Goal: Task Accomplishment & Management: Manage account settings

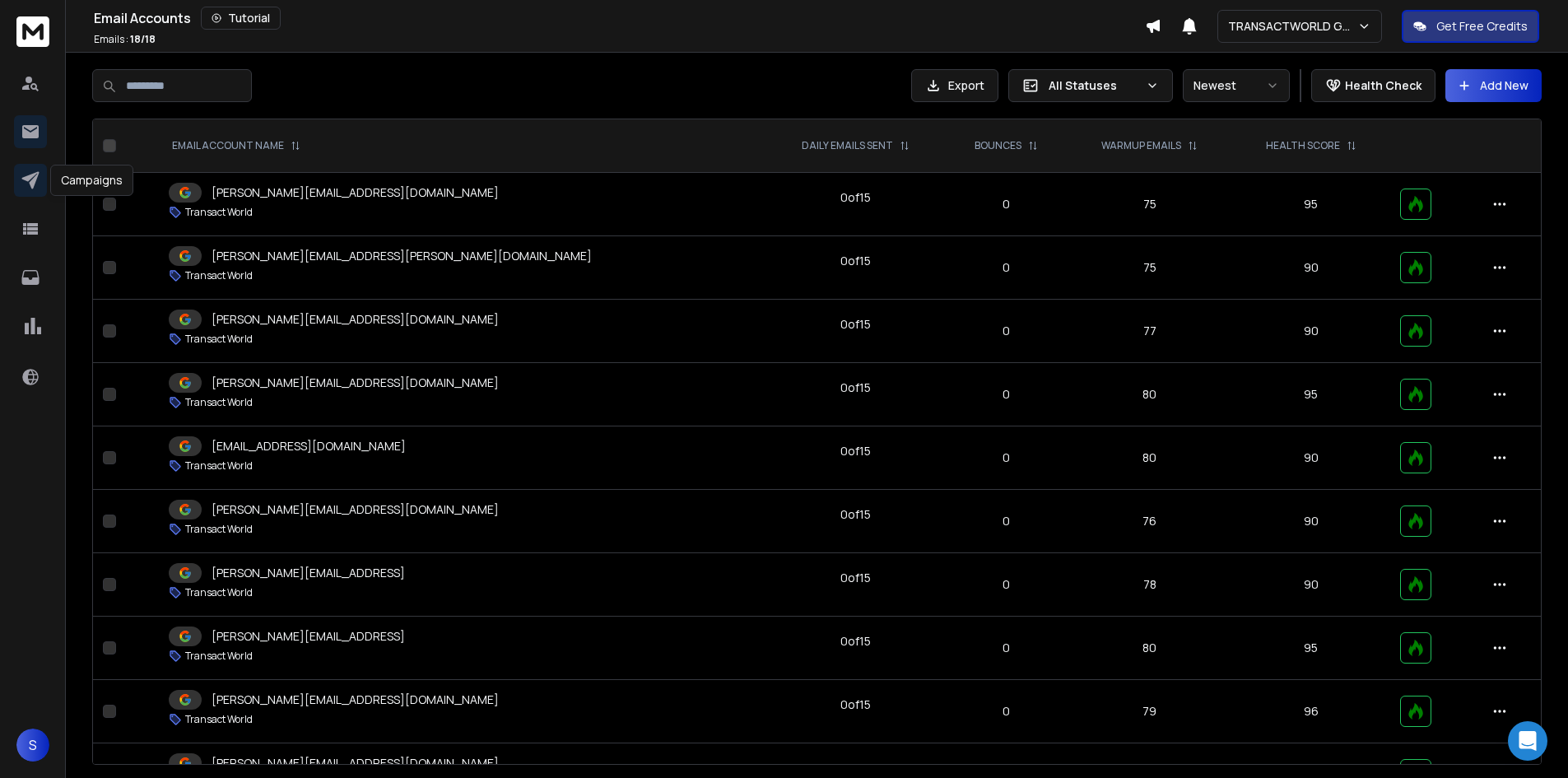
click at [21, 183] on icon at bounding box center [31, 180] width 20 height 20
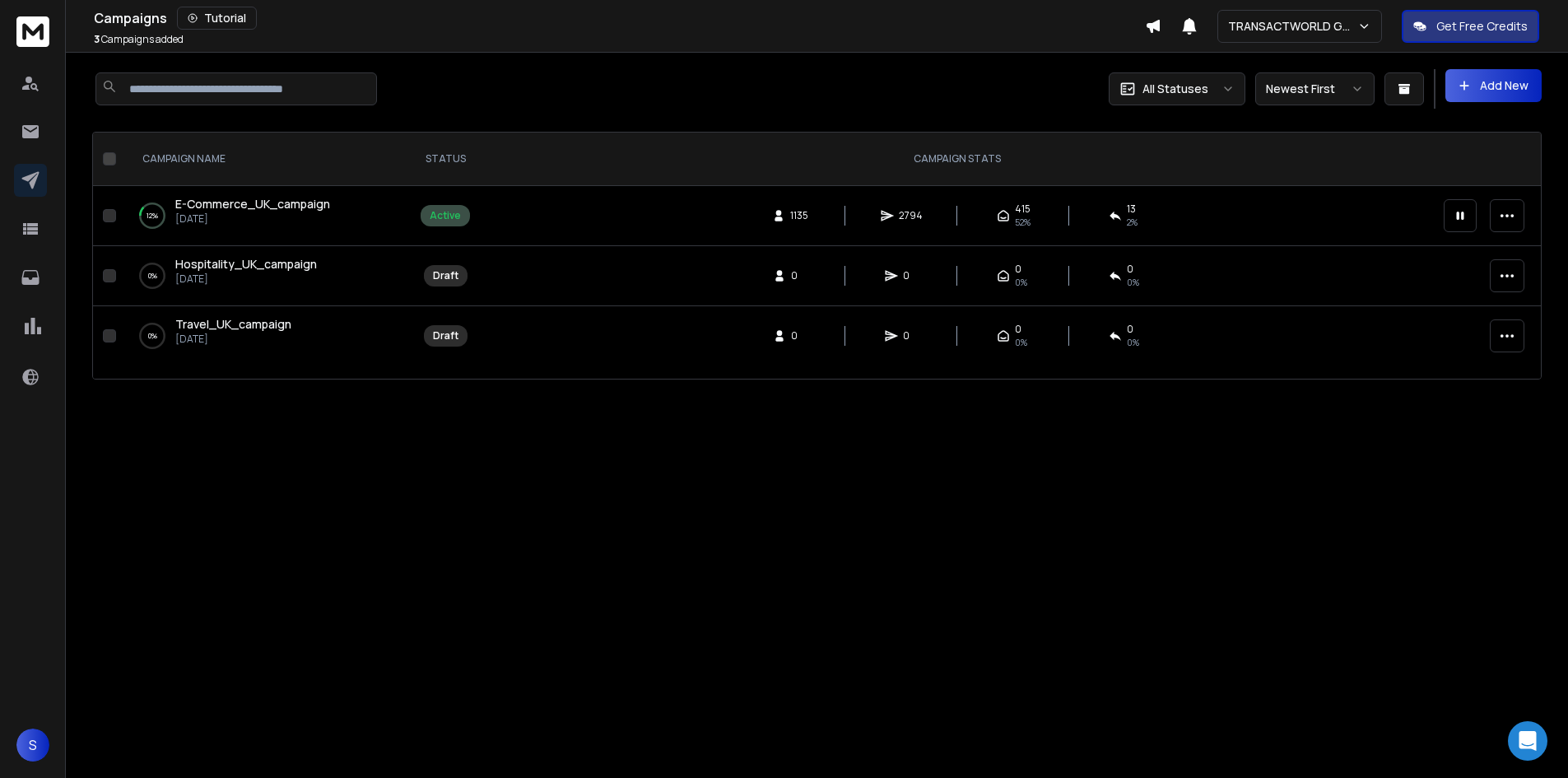
click at [290, 201] on span "E-Commerce_UK_campaign" at bounding box center [253, 203] width 155 height 15
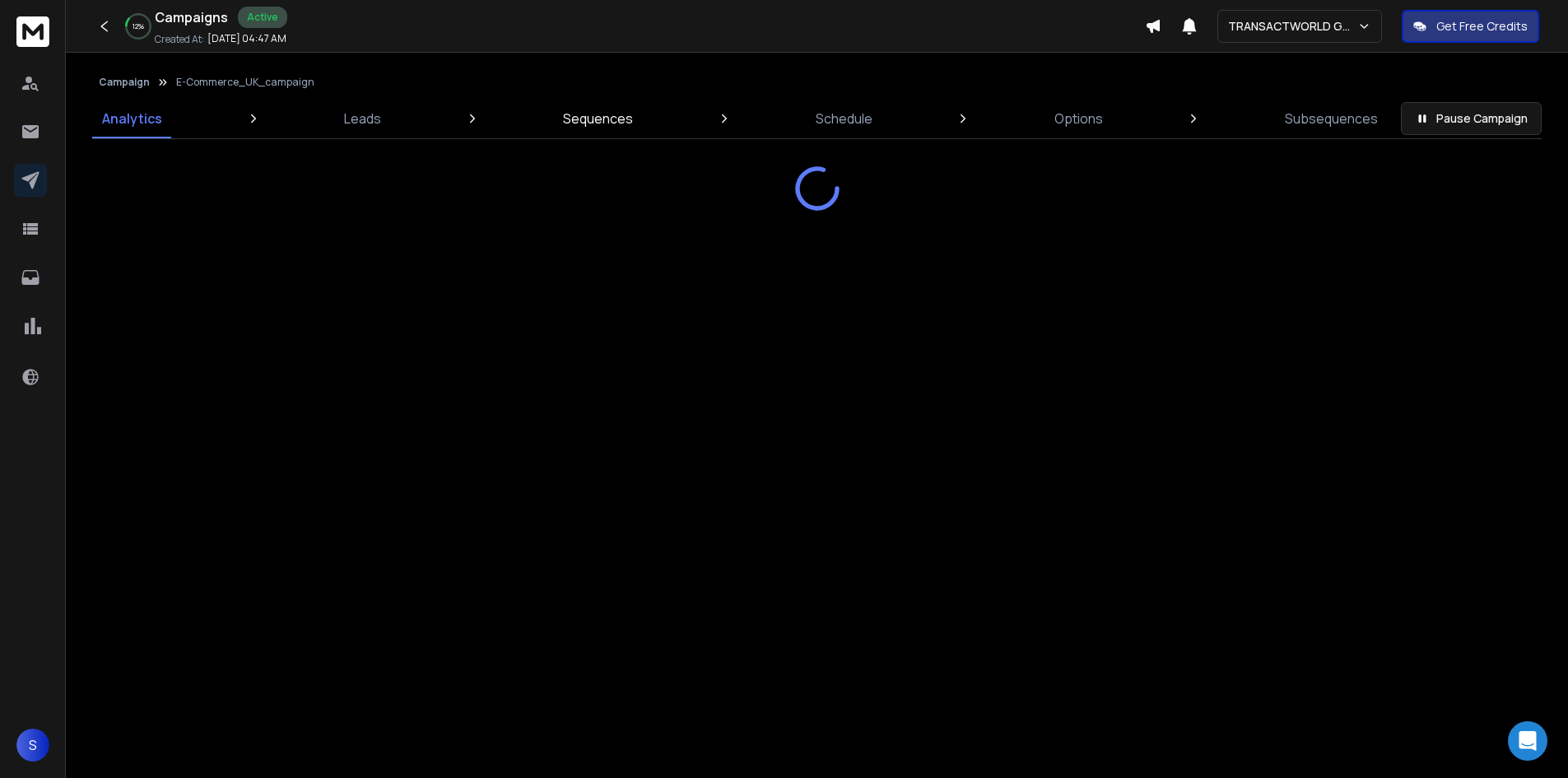
click at [591, 112] on p "Sequences" at bounding box center [598, 119] width 70 height 20
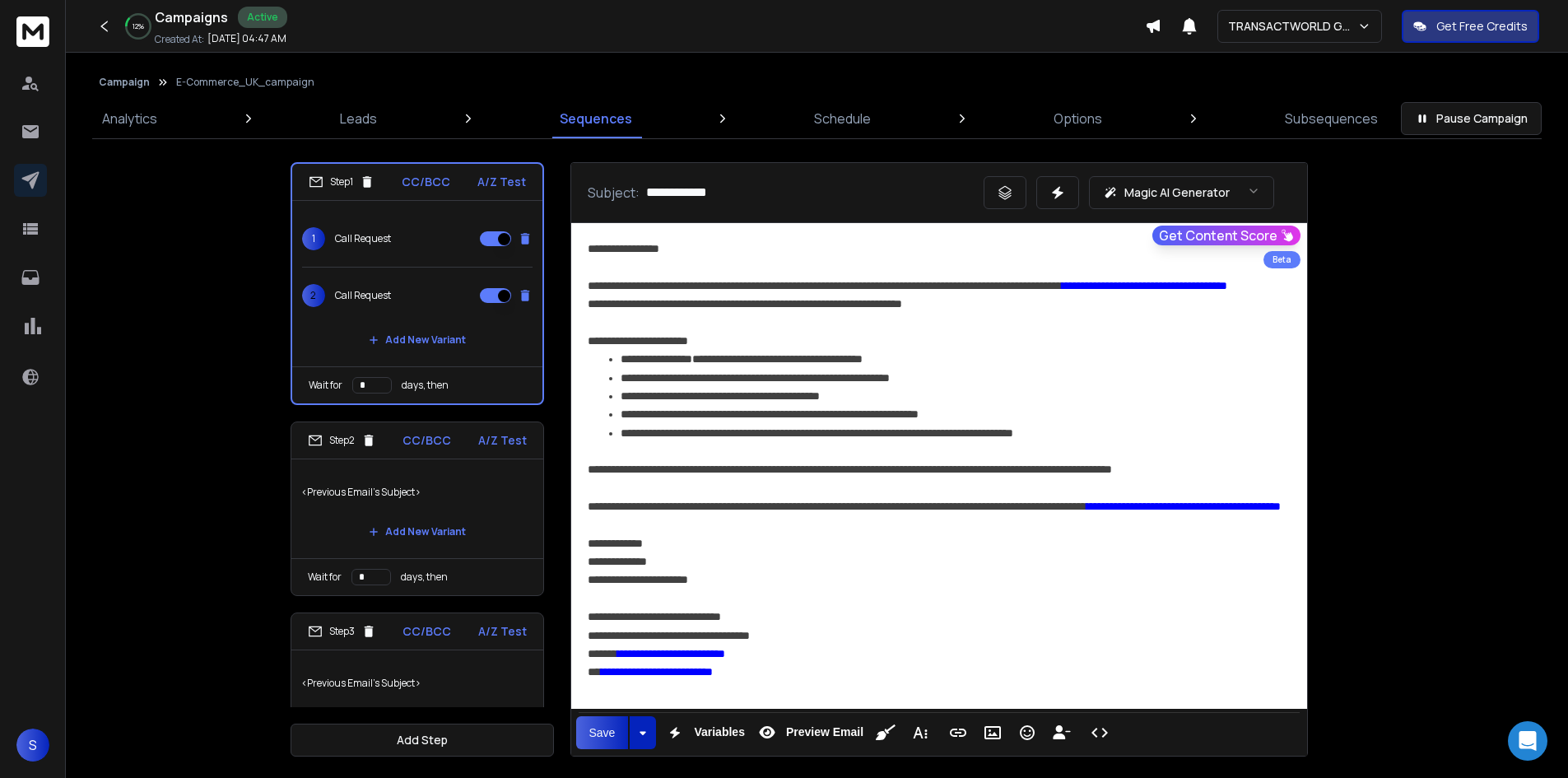
click at [844, 295] on div "**********" at bounding box center [940, 286] width 703 height 18
click at [327, 289] on div "2 Call Request" at bounding box center [346, 296] width 89 height 23
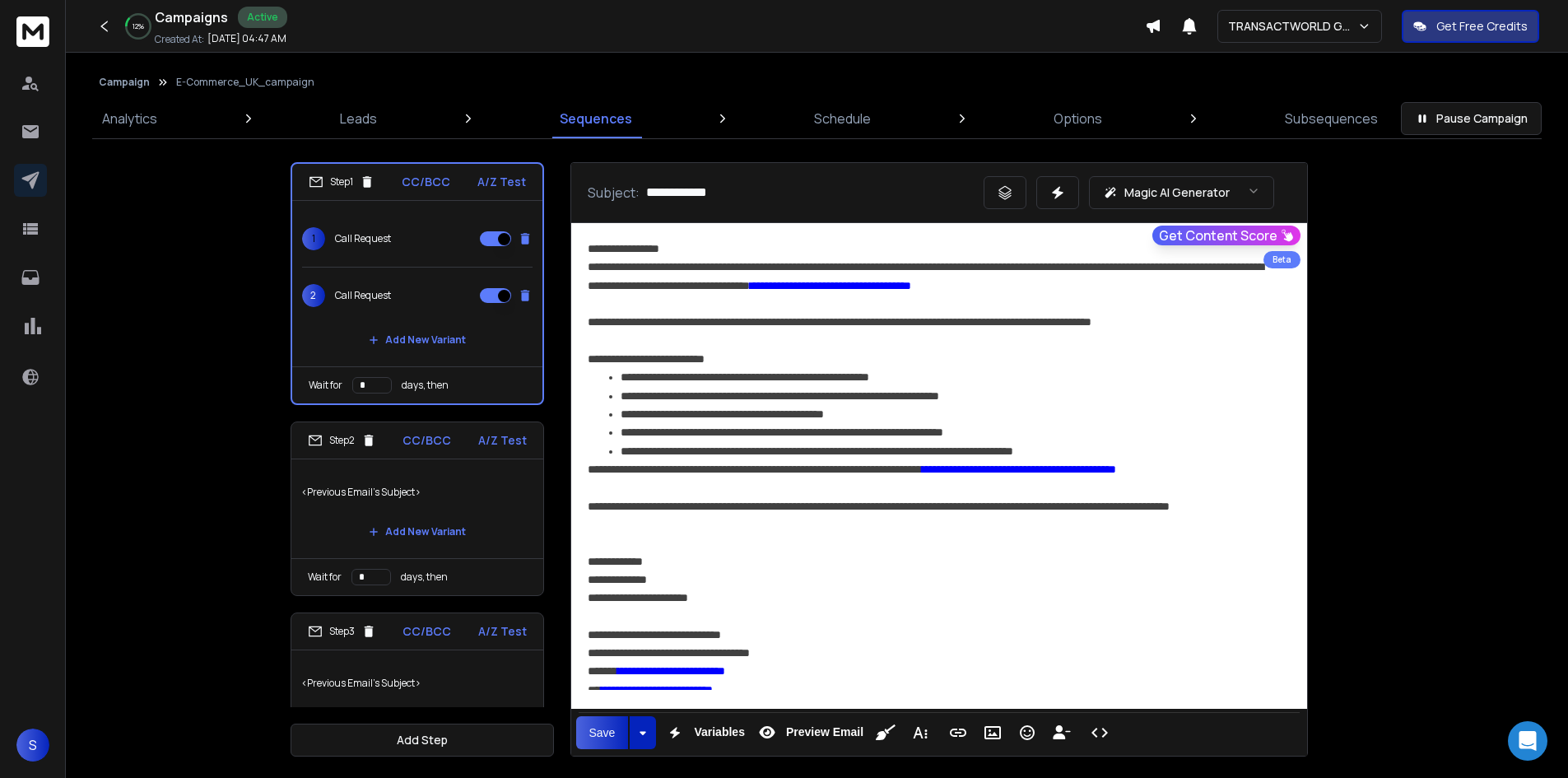
click at [335, 247] on div "1 Call Request" at bounding box center [346, 239] width 89 height 23
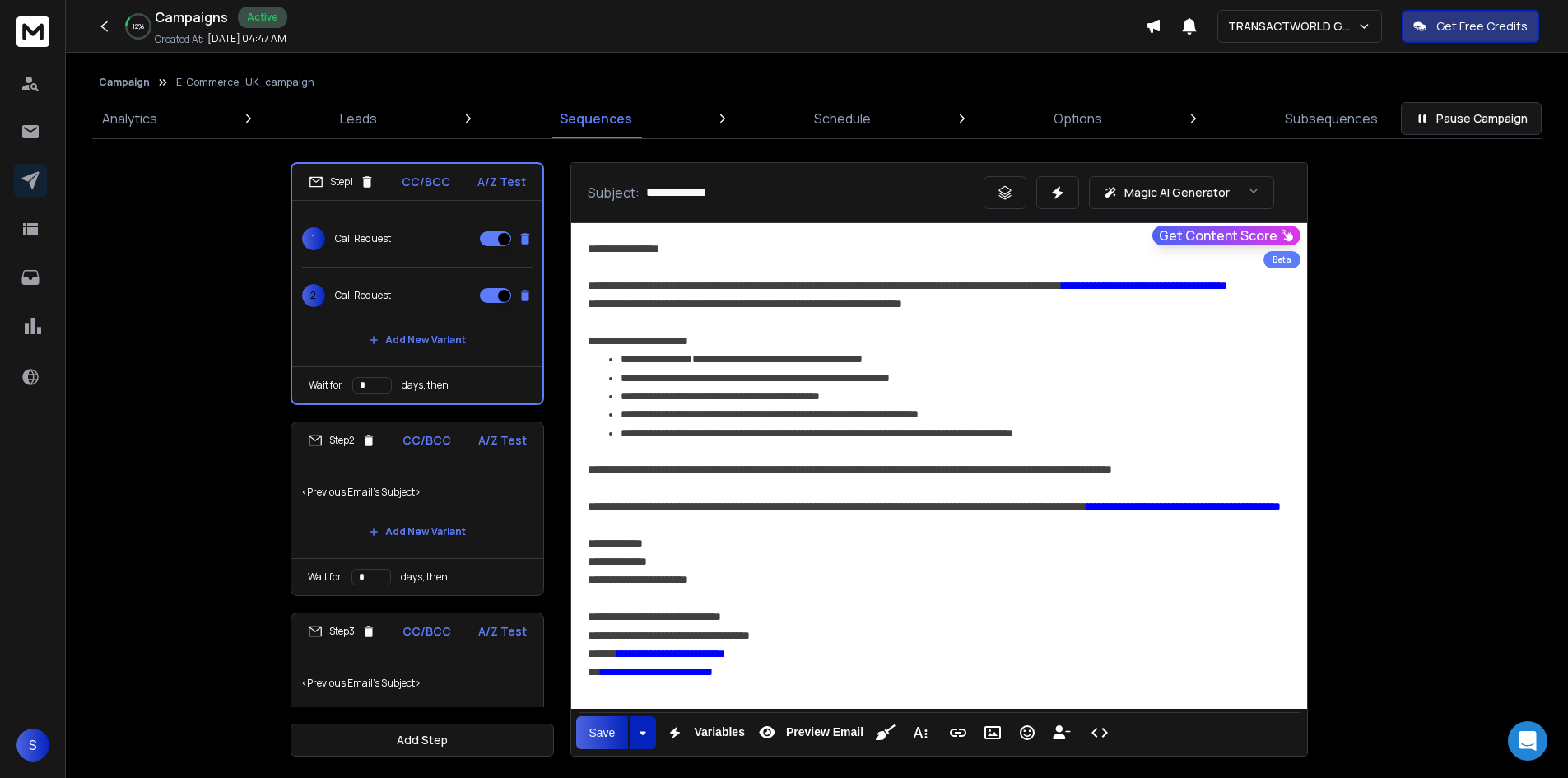
click at [345, 295] on p "Call Request" at bounding box center [363, 295] width 56 height 13
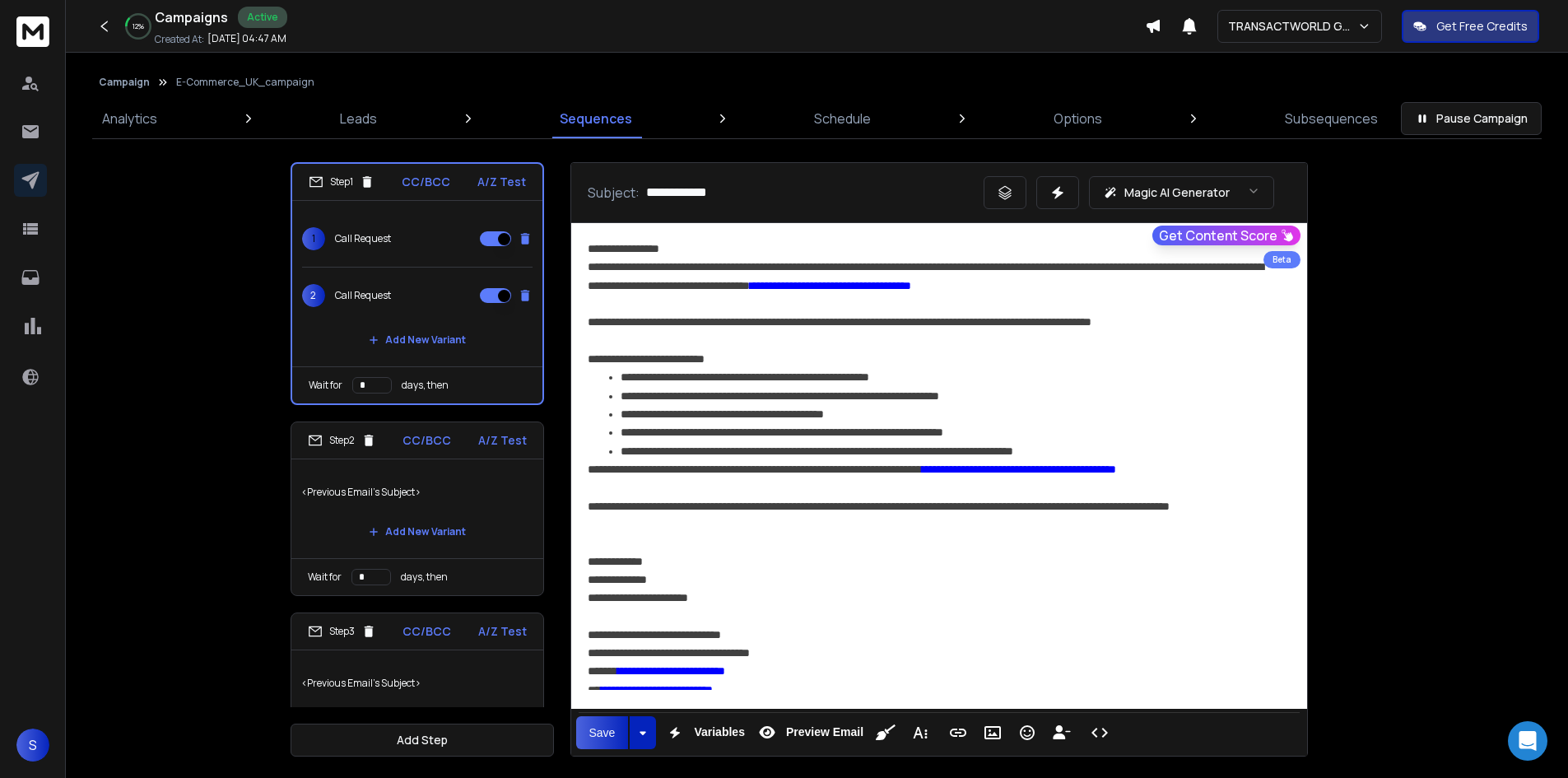
click at [344, 512] on p "<Previous Email's Subject>" at bounding box center [417, 492] width 232 height 46
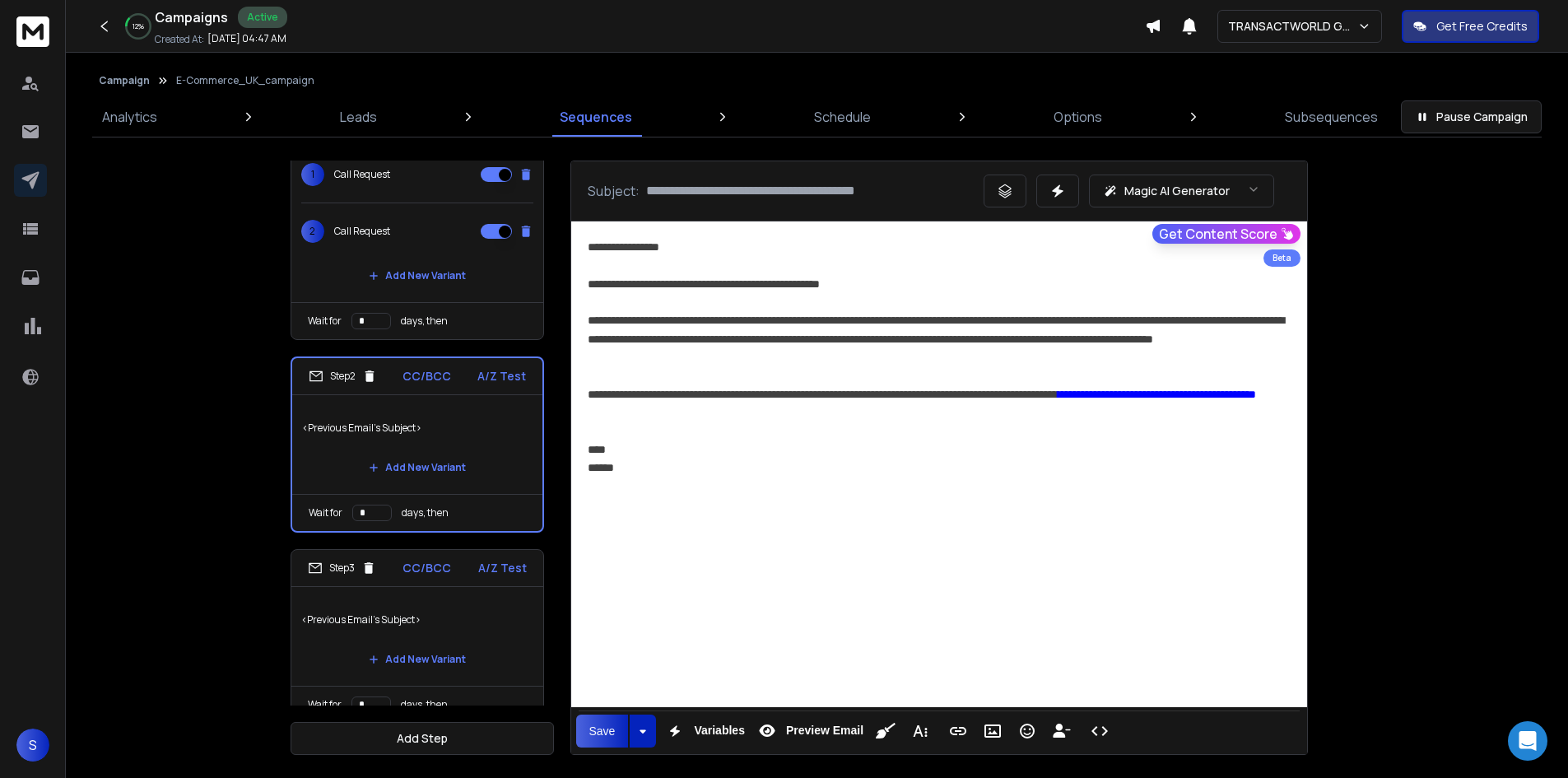
scroll to position [165, 0]
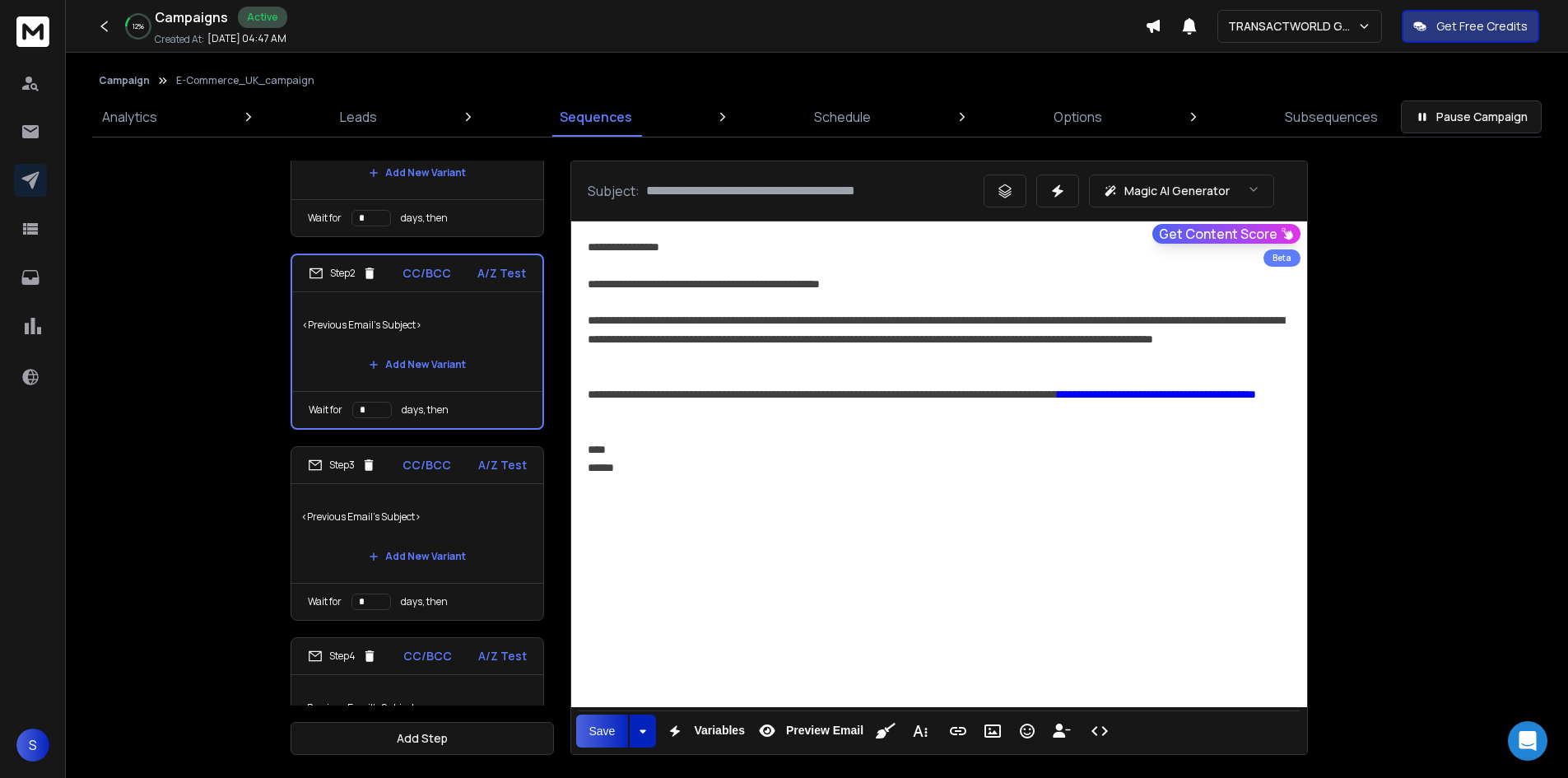
click at [327, 549] on div "Add New Variant" at bounding box center [417, 556] width 232 height 33
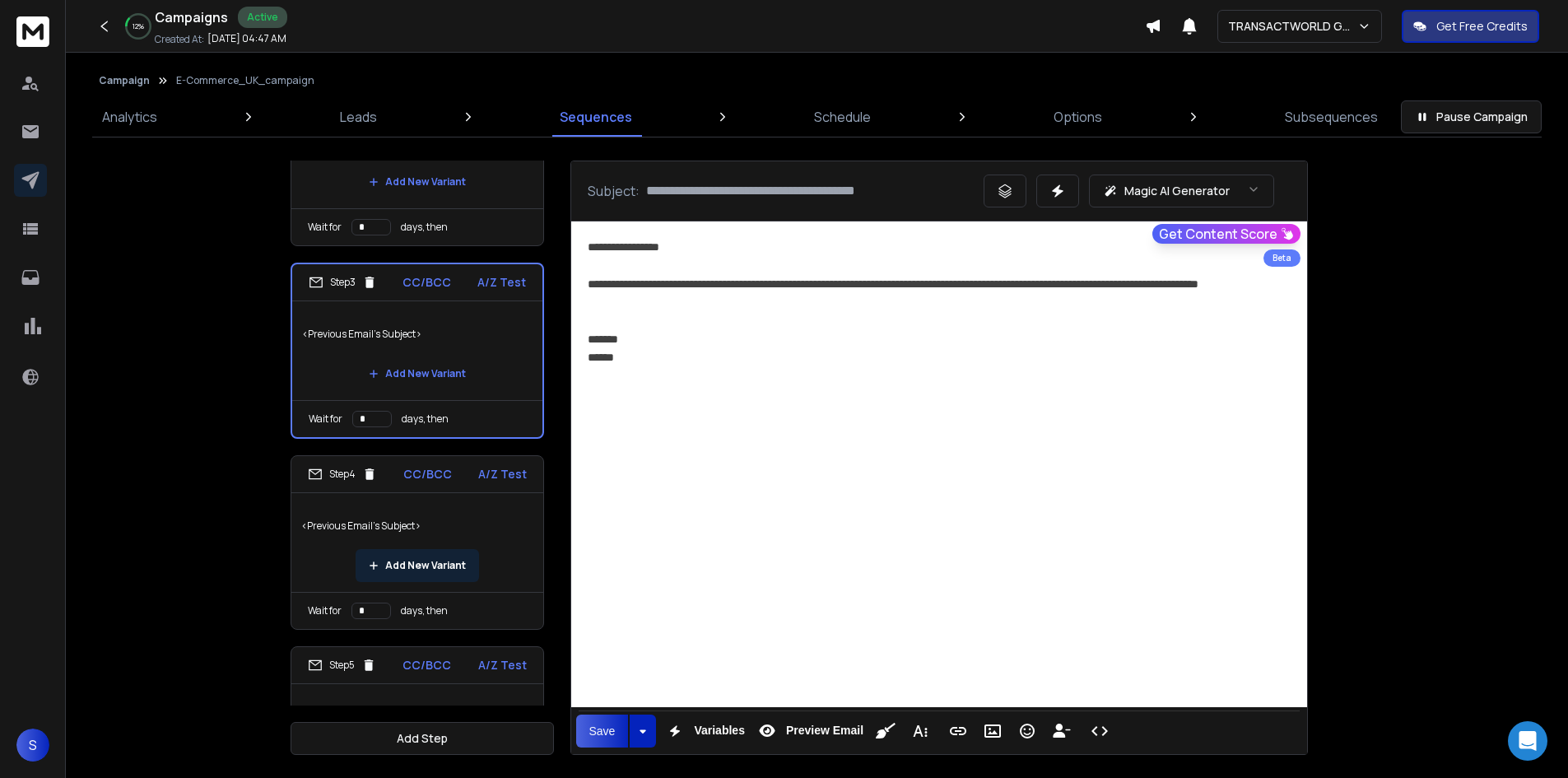
scroll to position [412, 0]
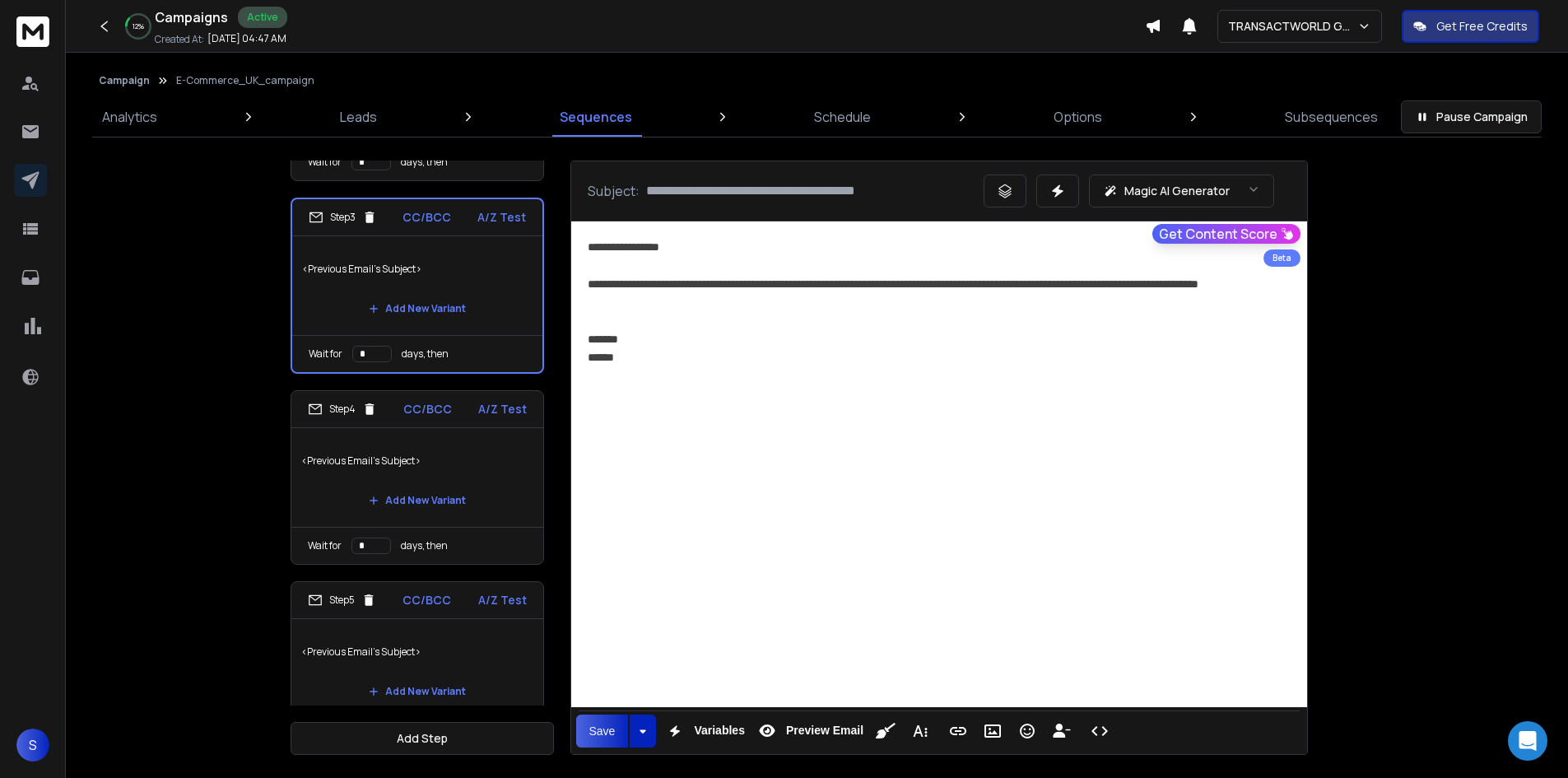
click at [341, 497] on div "Add New Variant" at bounding box center [417, 500] width 232 height 33
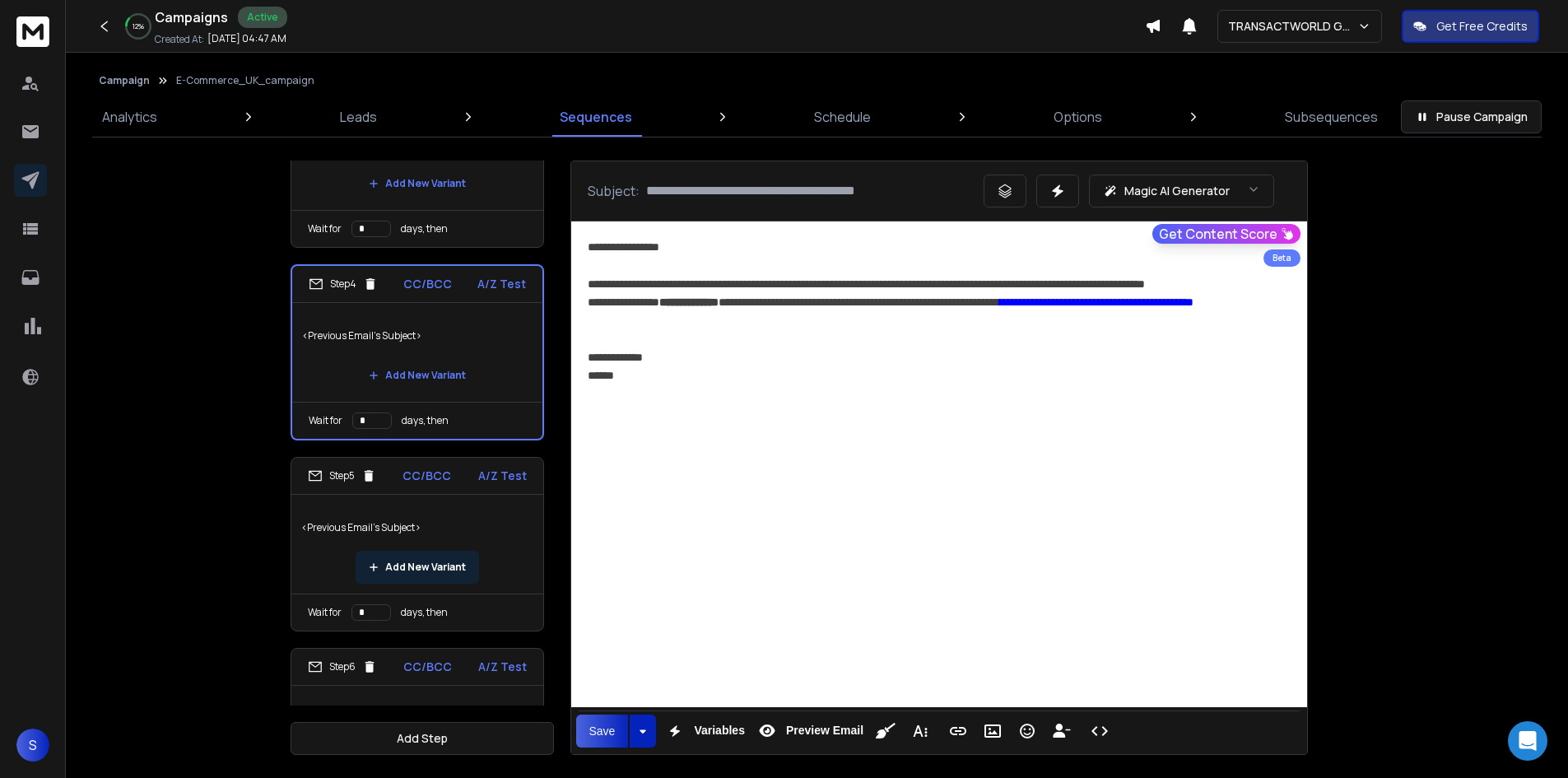
scroll to position [577, 0]
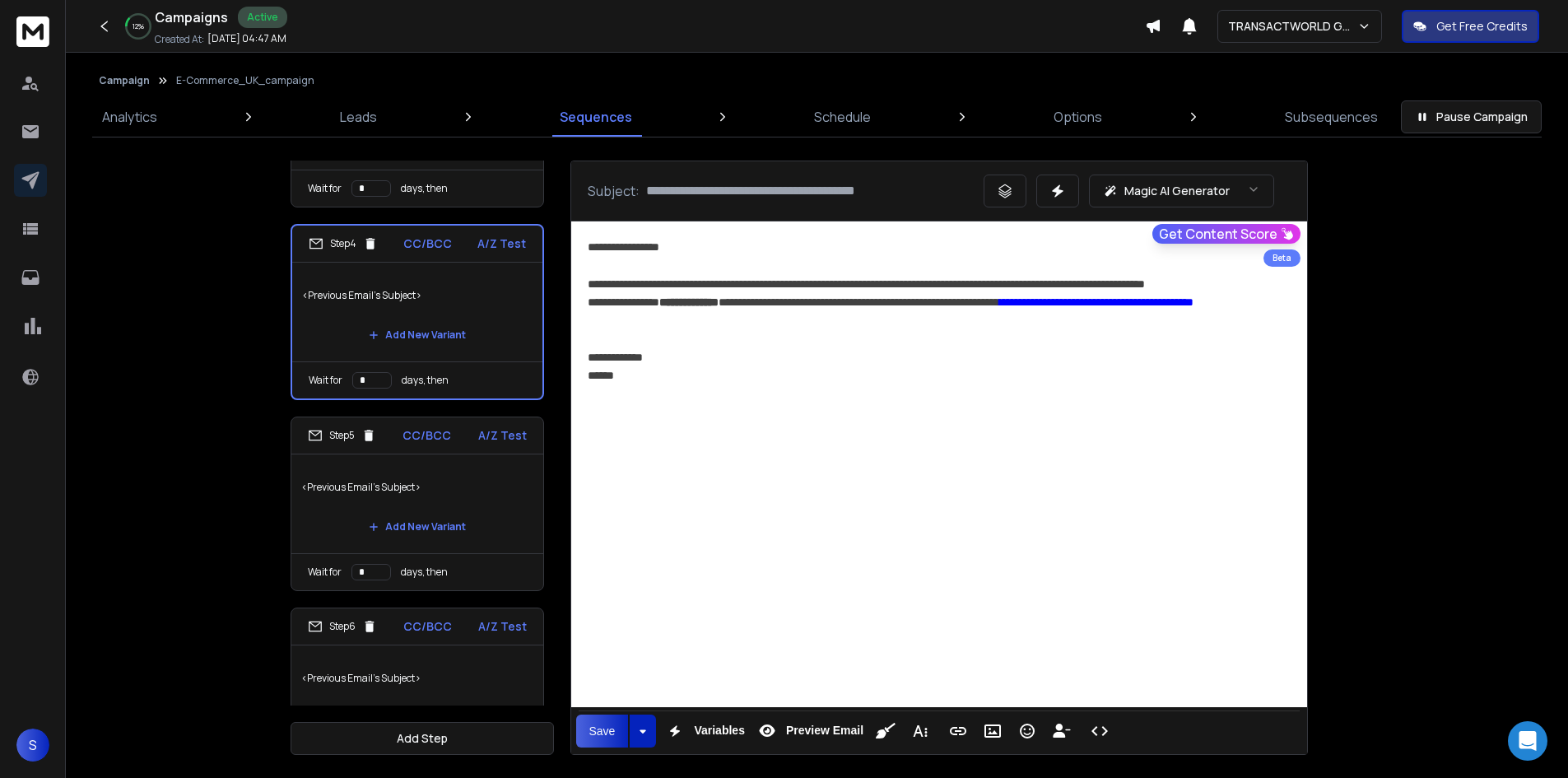
click at [361, 488] on p "<Previous Email's Subject>" at bounding box center [417, 487] width 232 height 46
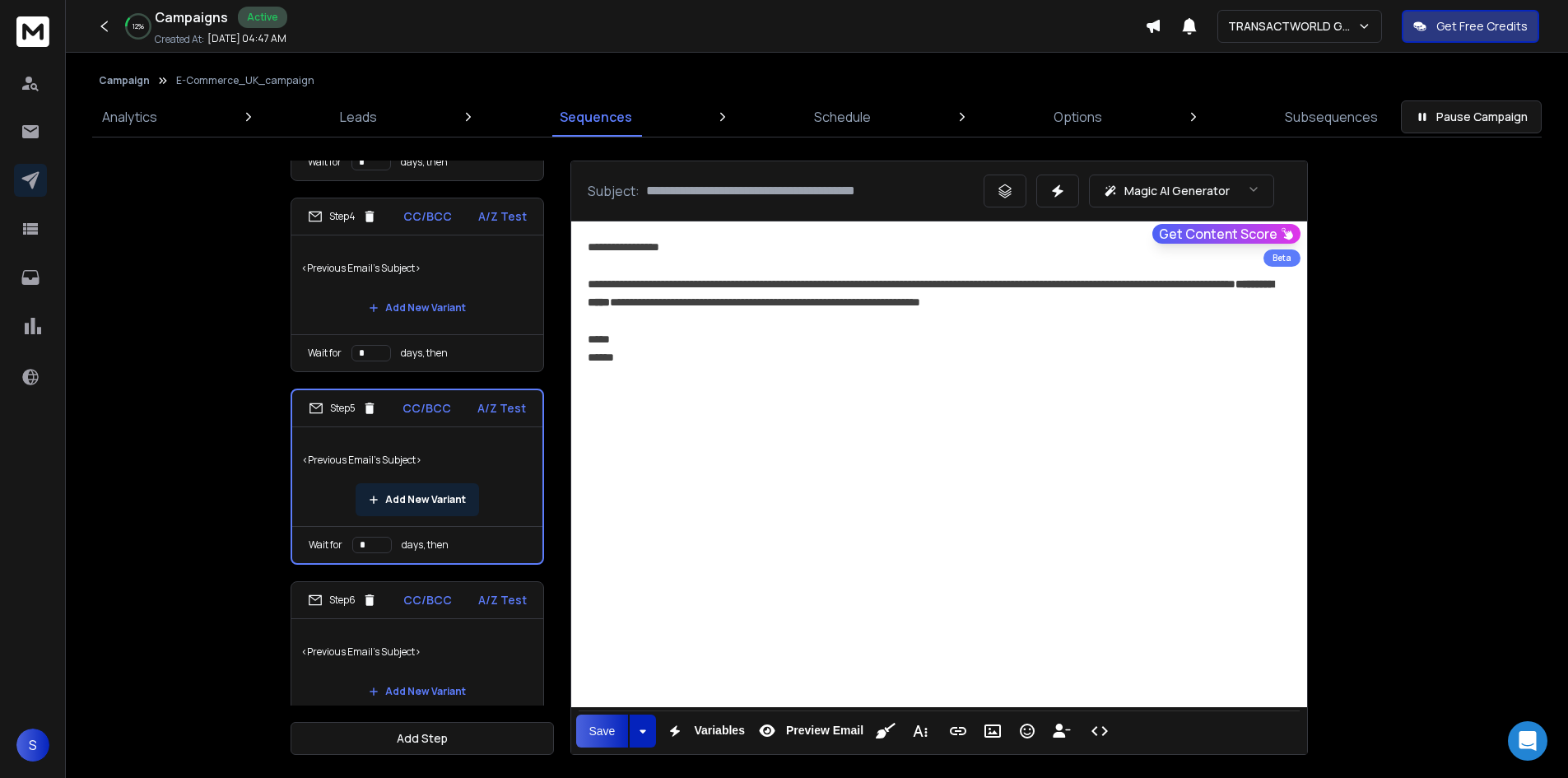
scroll to position [616, 0]
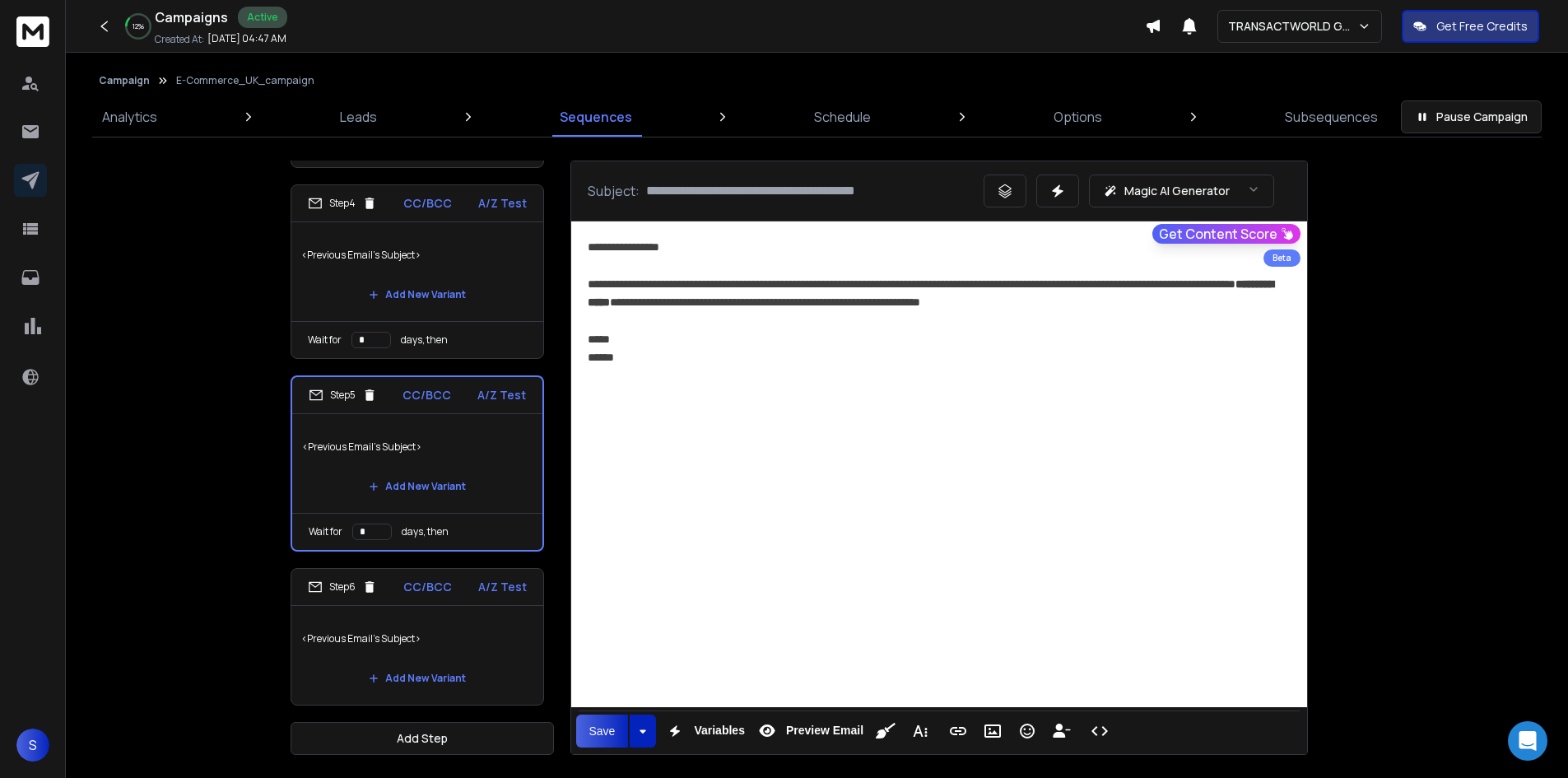
click at [344, 653] on p "<Previous Email's Subject>" at bounding box center [417, 639] width 232 height 46
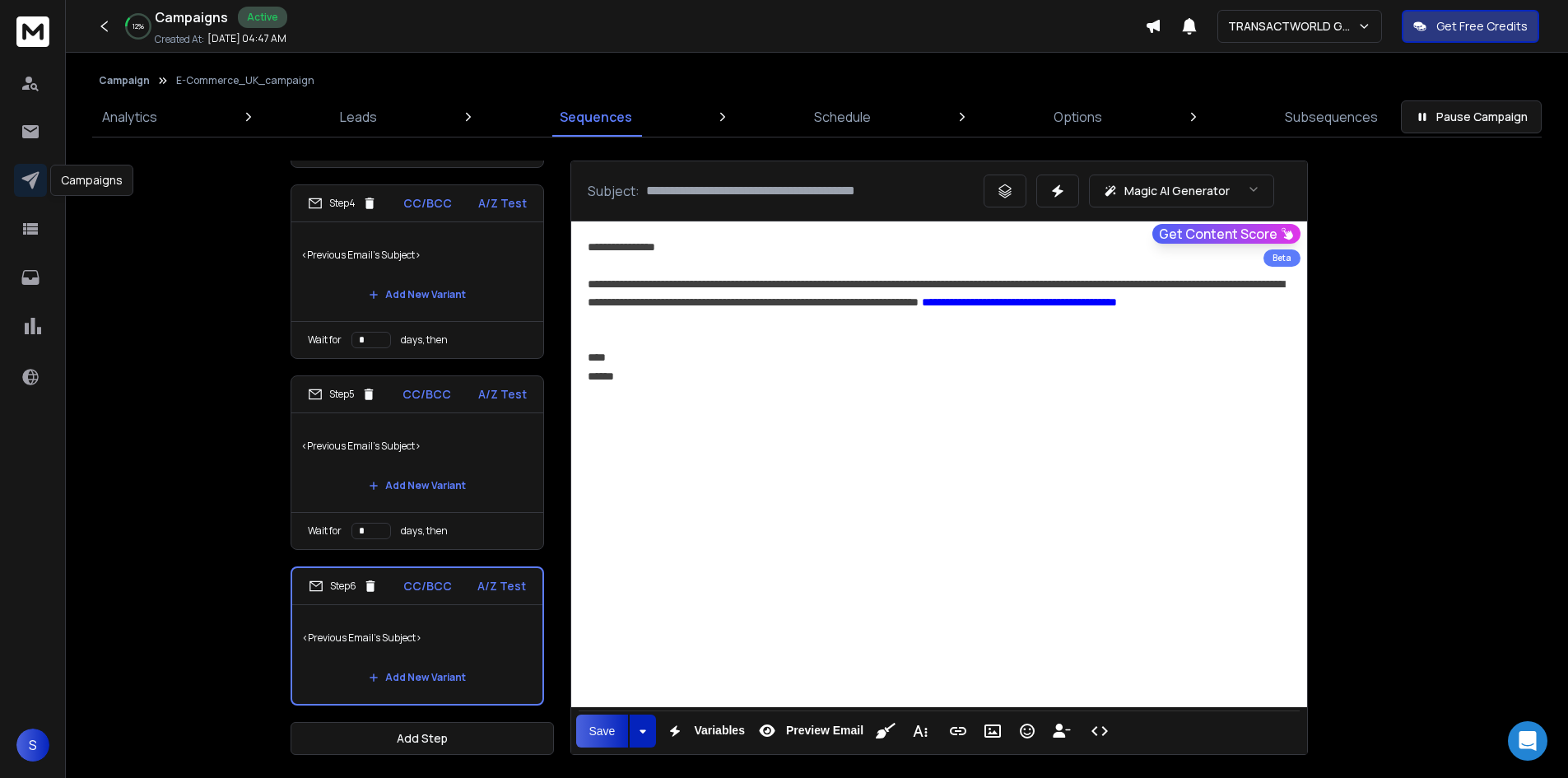
click at [25, 184] on icon at bounding box center [31, 180] width 20 height 20
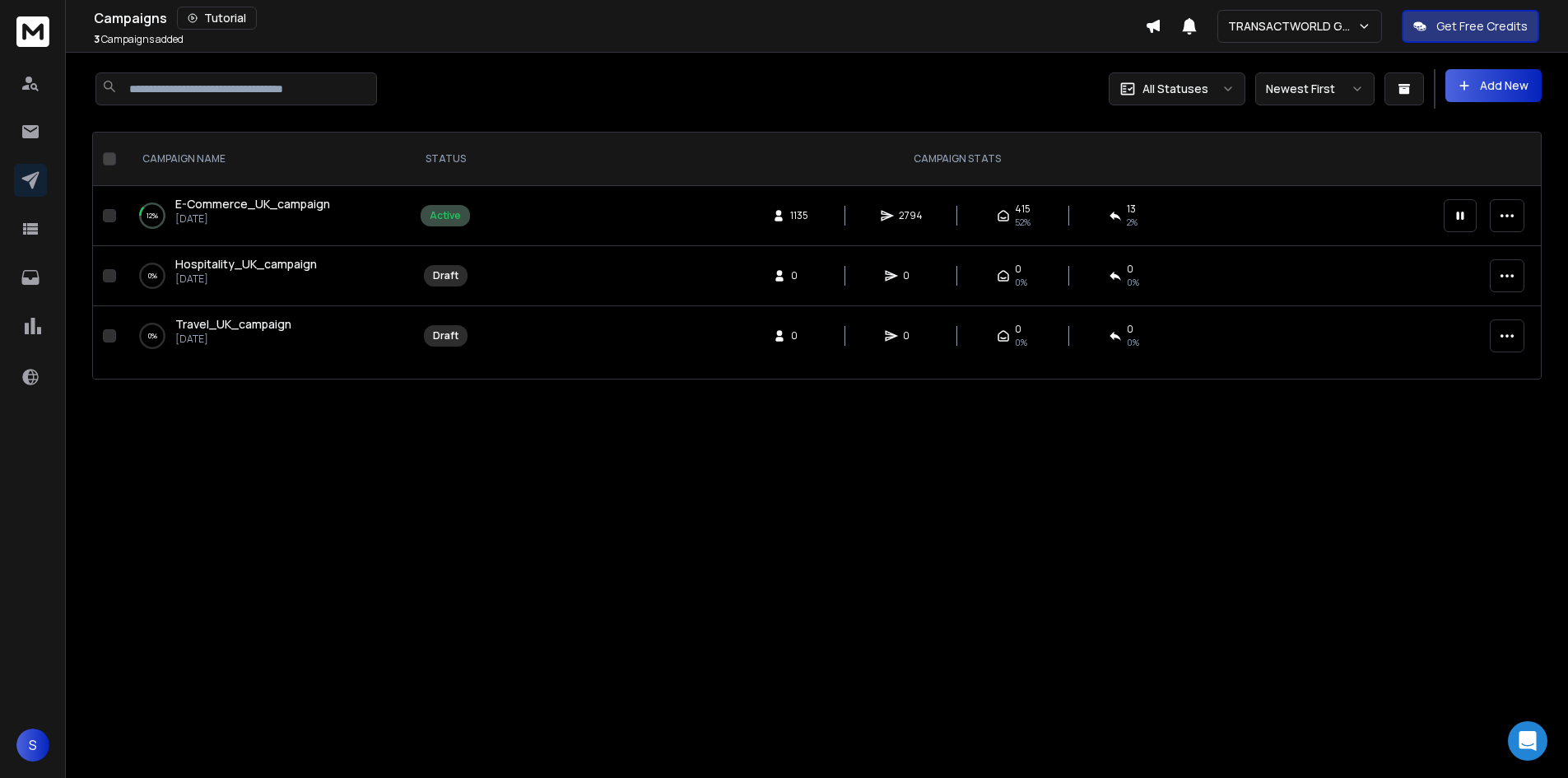
click at [238, 190] on td "12 % E-Commerce_UK_campaign [DATE]" at bounding box center [266, 216] width 288 height 60
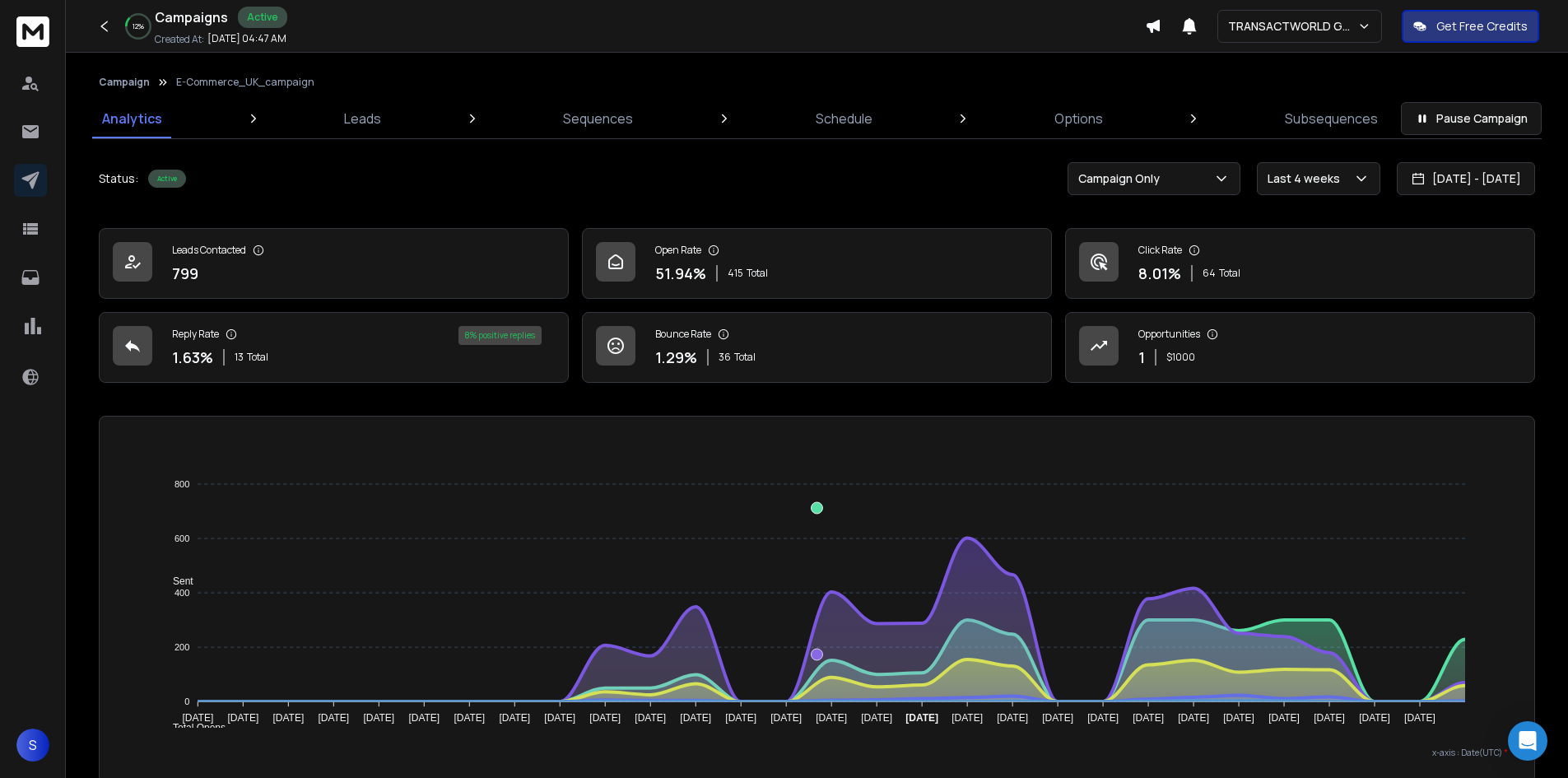
click at [231, 358] on div "1.63 % 13 Total" at bounding box center [219, 357] width 96 height 23
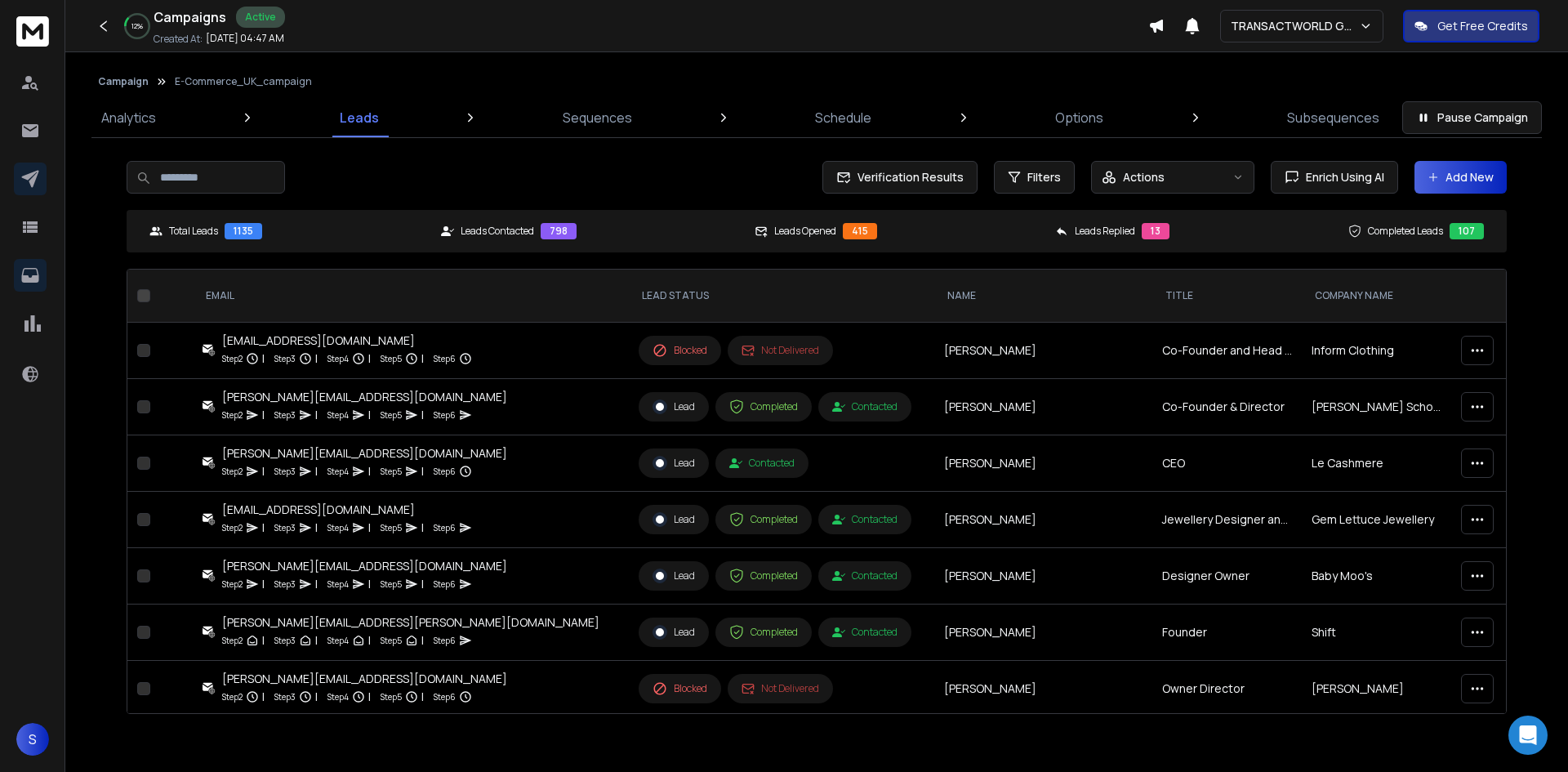
click at [29, 286] on link at bounding box center [30, 275] width 33 height 33
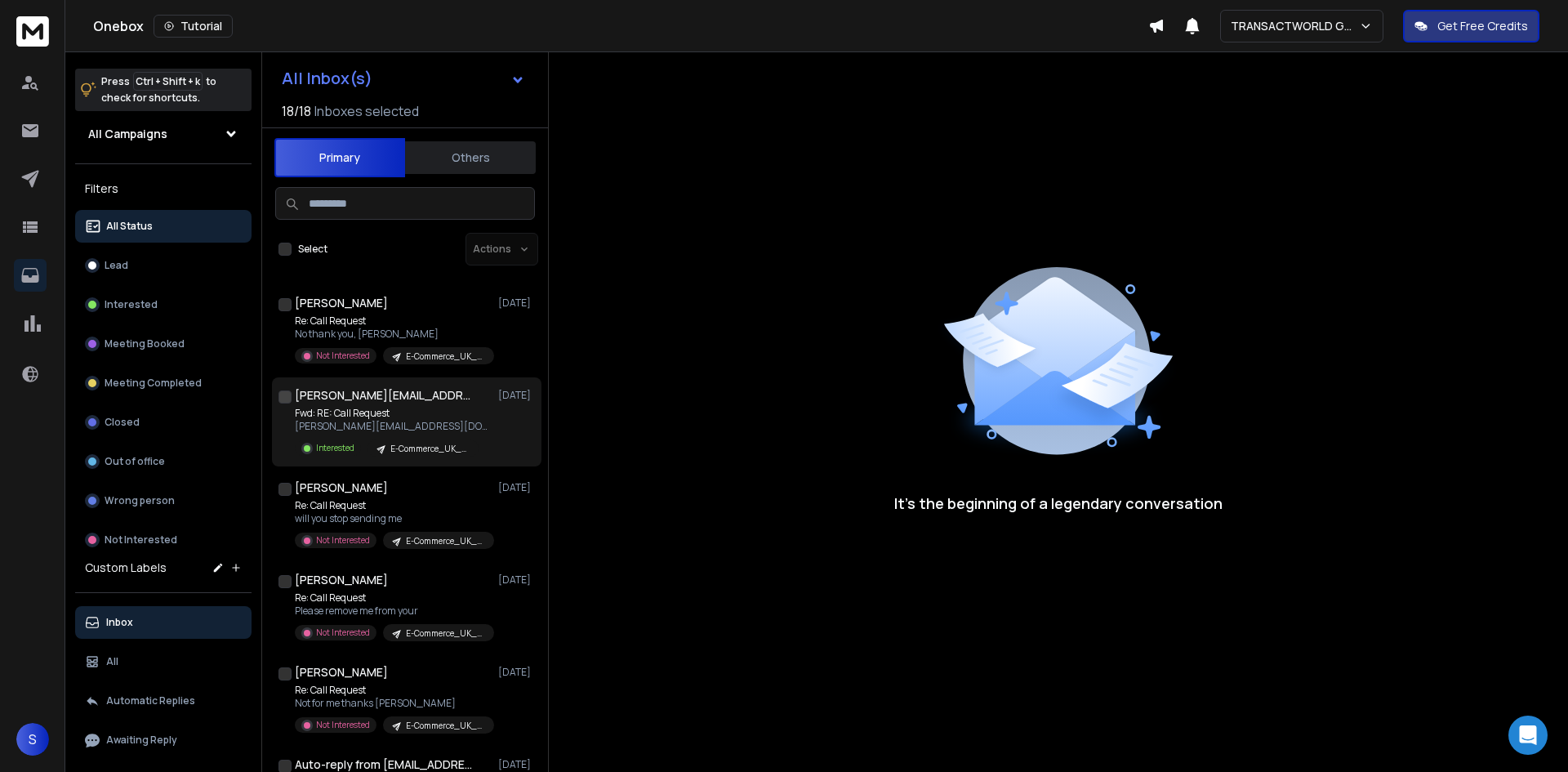
click at [385, 410] on p "Fwd: RE: Call Request" at bounding box center [392, 413] width 196 height 13
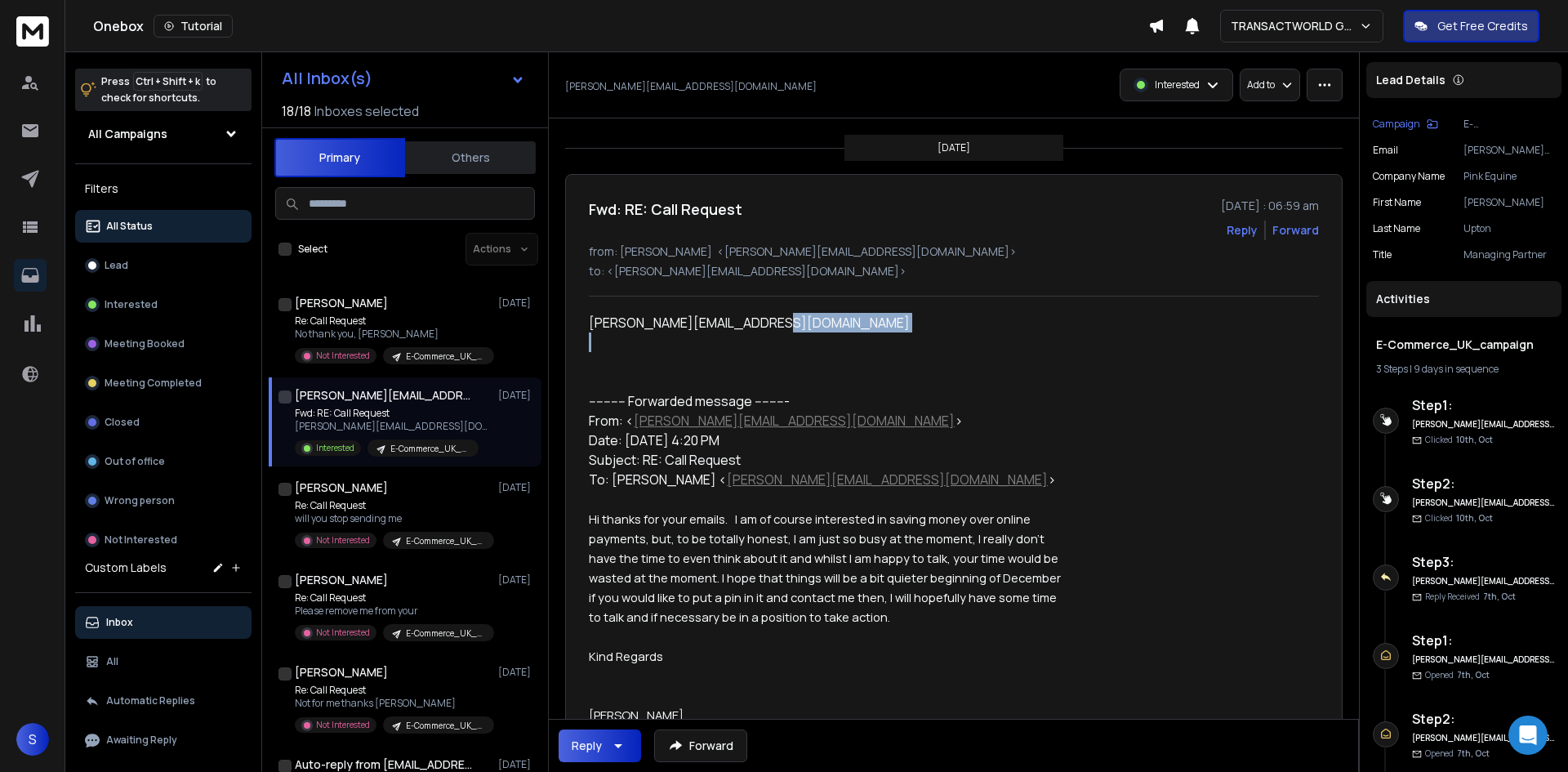
drag, startPoint x: 590, startPoint y: 338, endPoint x: 805, endPoint y: 343, distance: 215.1
click at [805, 343] on div at bounding box center [827, 343] width 477 height 20
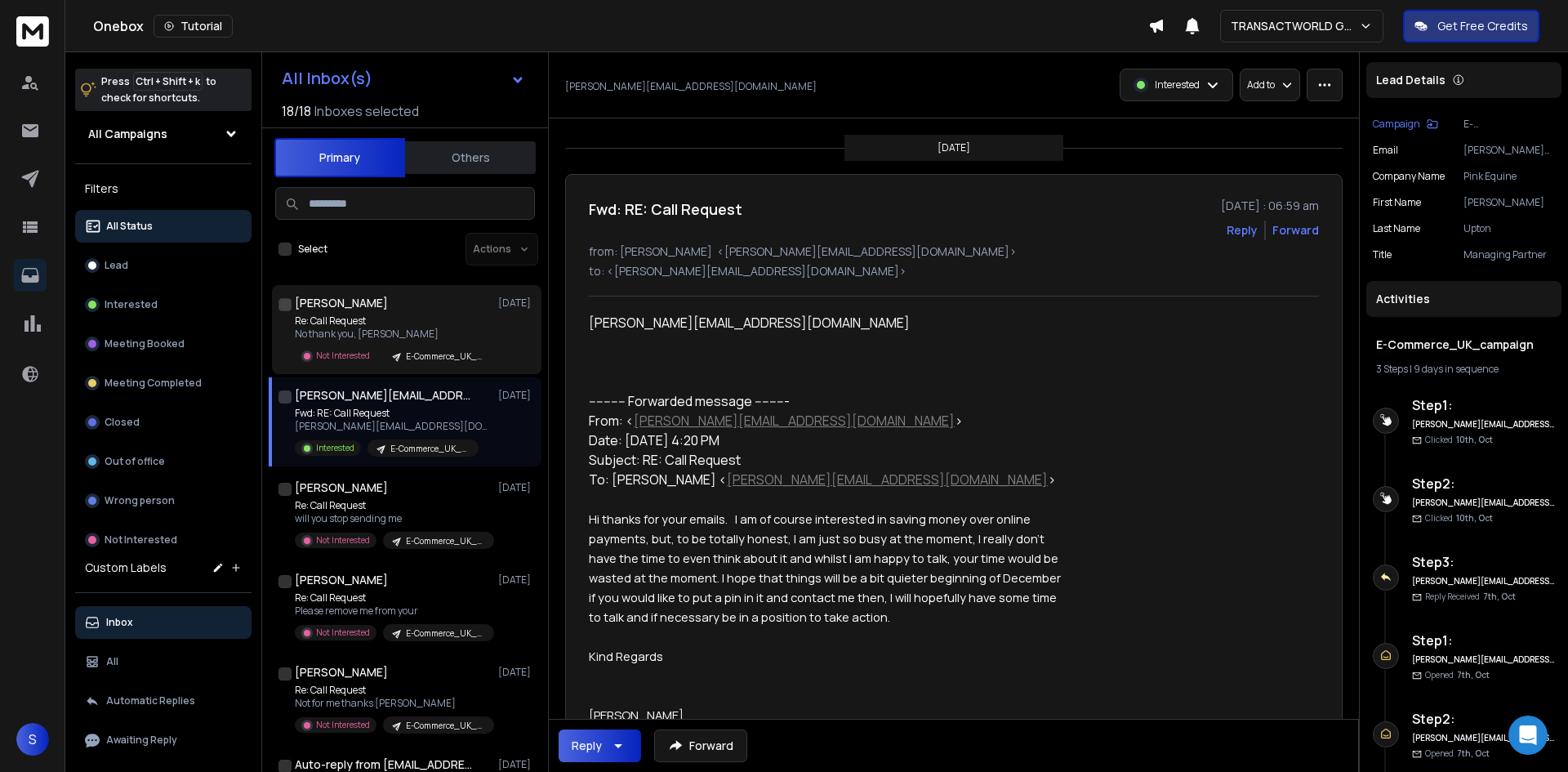
click at [367, 308] on div "[PERSON_NAME] [DATE]" at bounding box center [414, 303] width 240 height 16
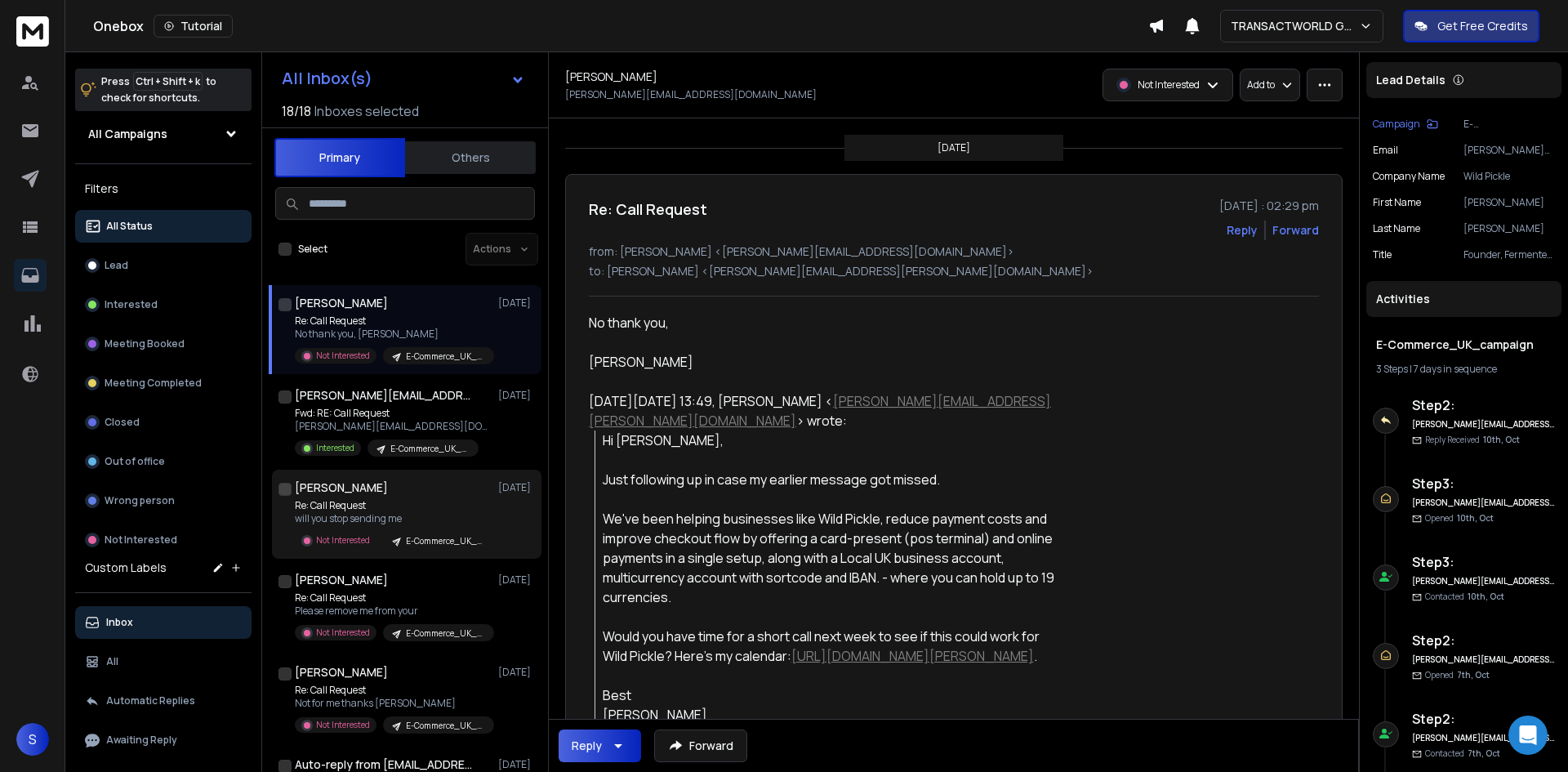
click at [322, 513] on p "will you stop sending me" at bounding box center [392, 519] width 196 height 13
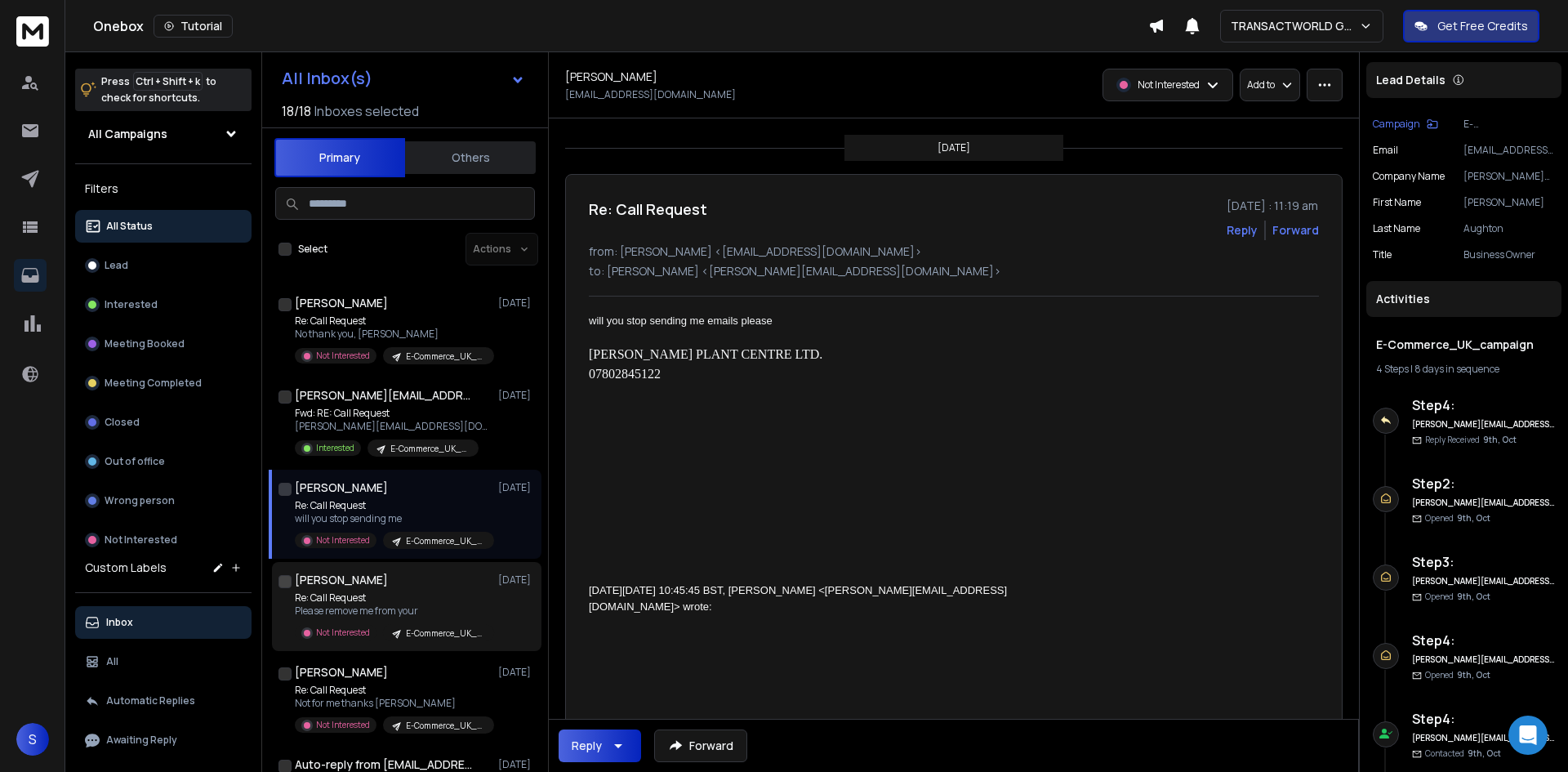
click at [349, 605] on p "Please remove me from your" at bounding box center [392, 610] width 196 height 13
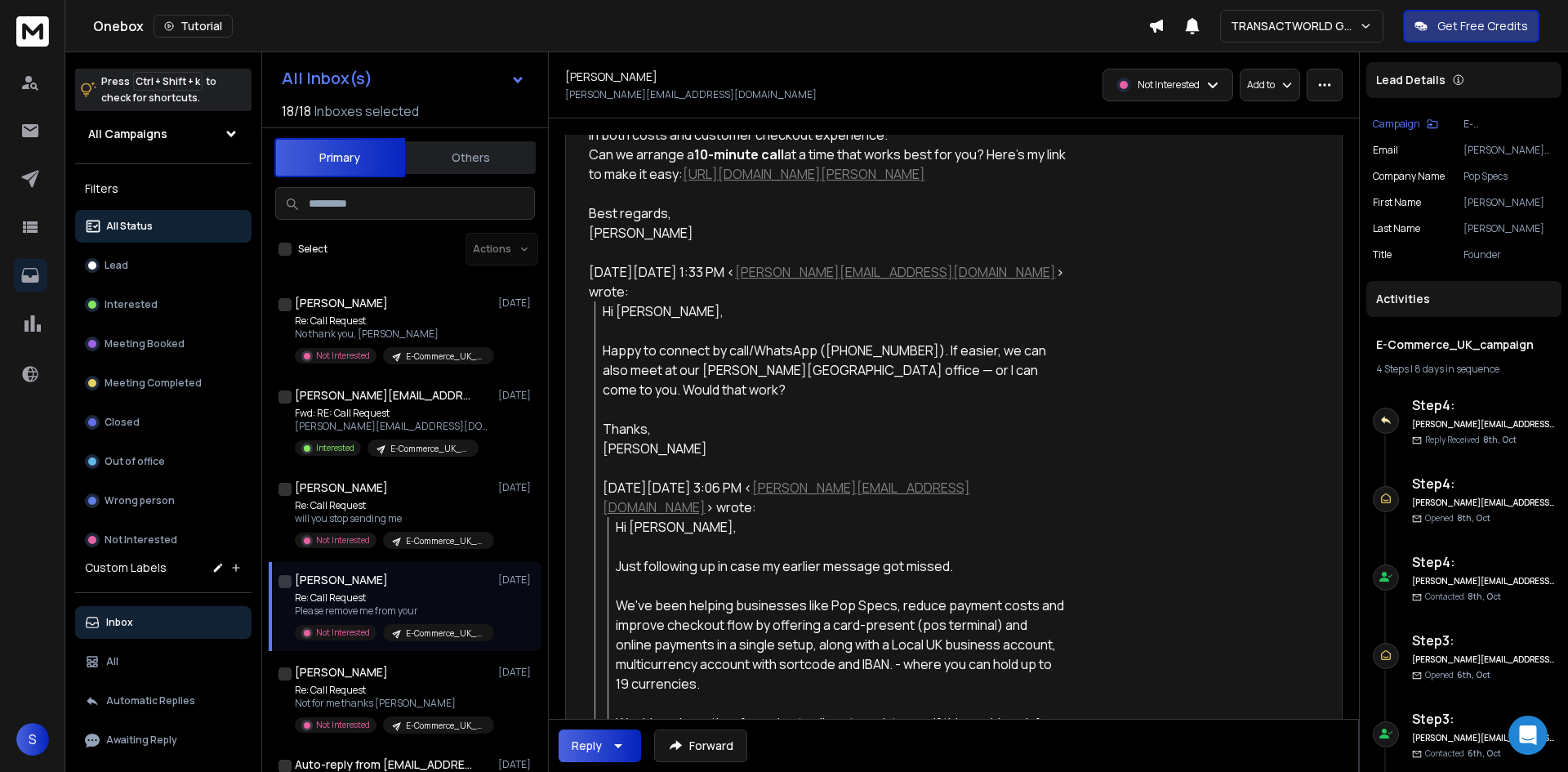
scroll to position [409, 0]
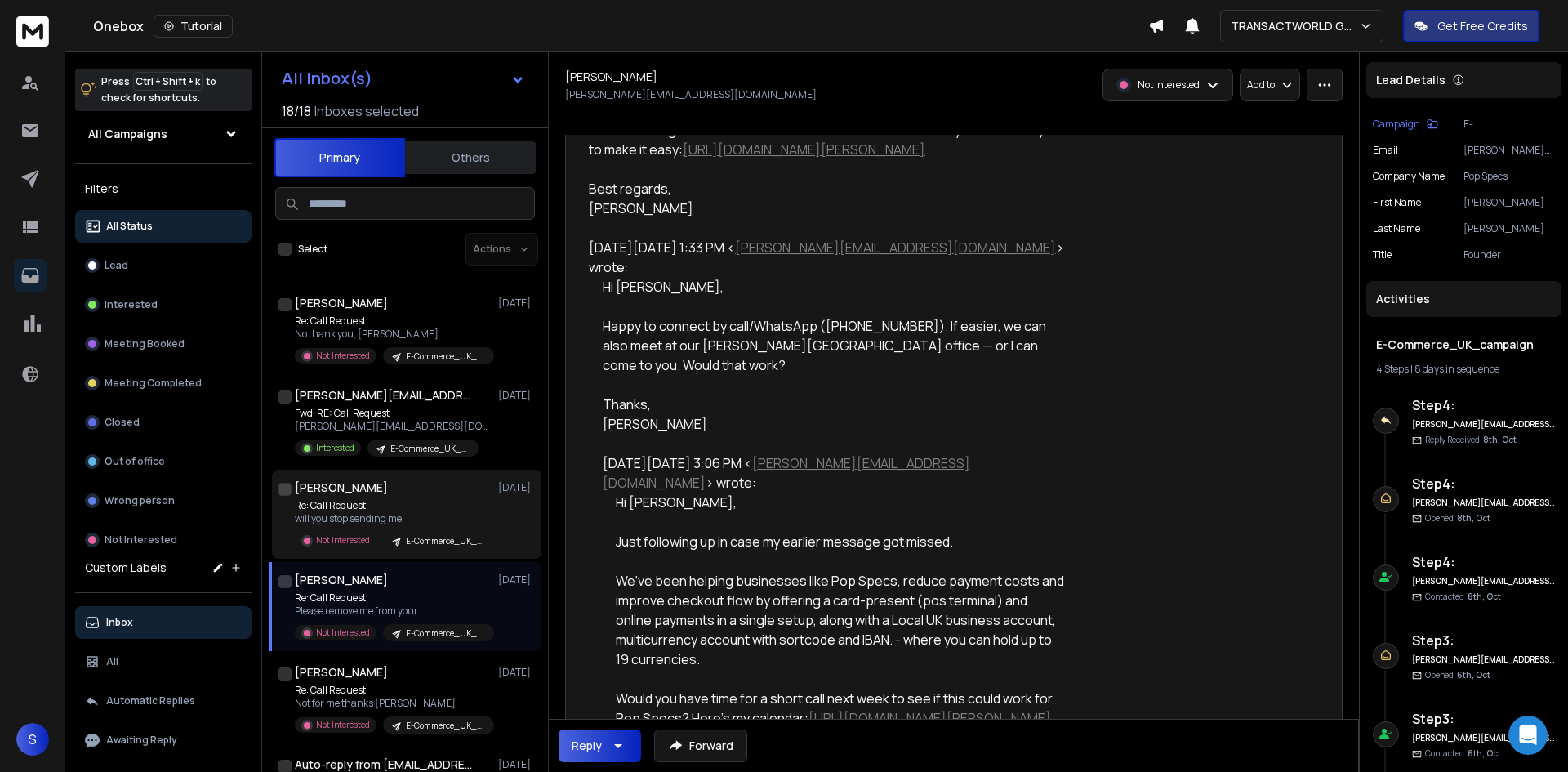
click at [380, 513] on p "will you stop sending me" at bounding box center [392, 519] width 196 height 13
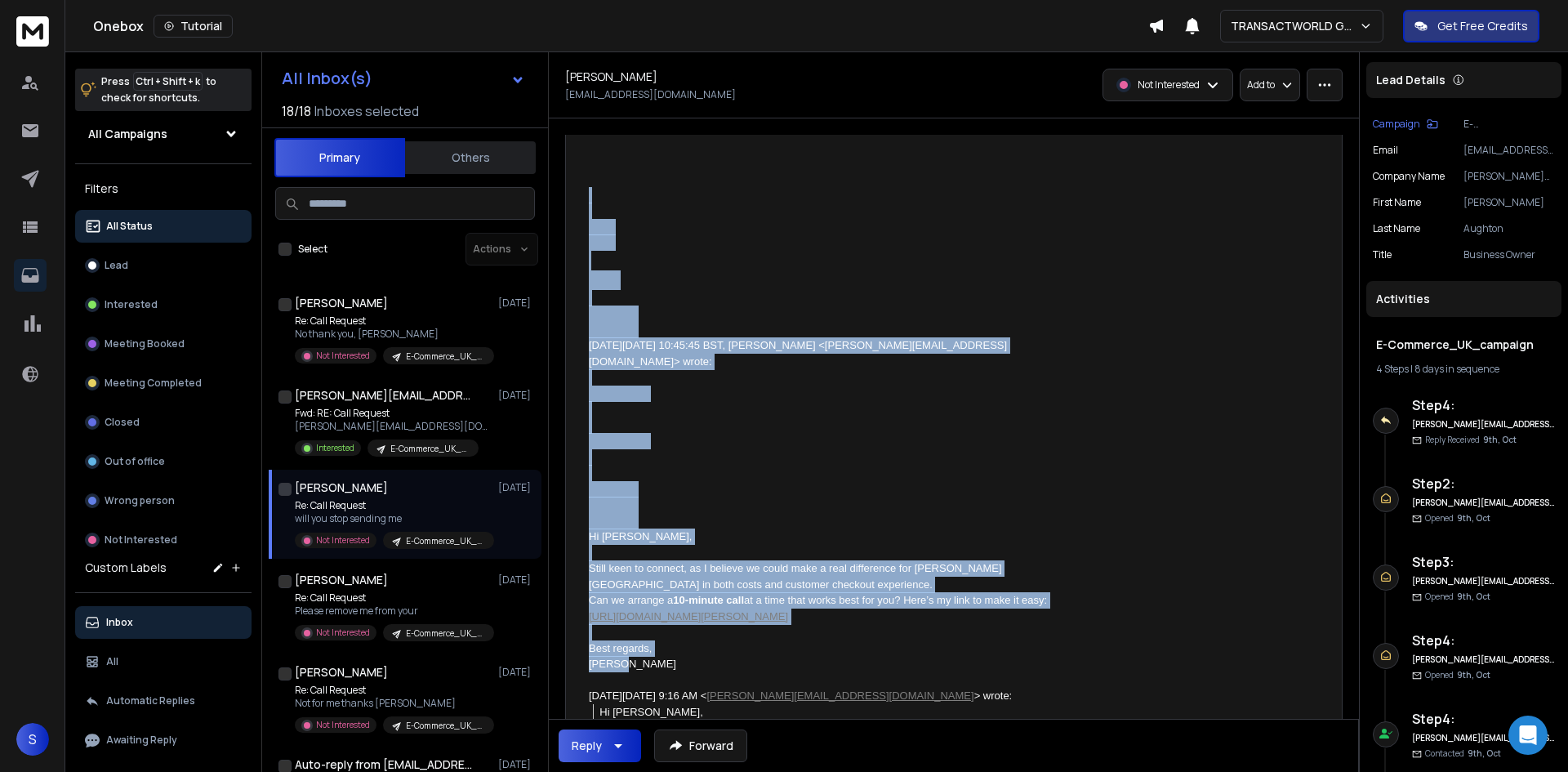
scroll to position [0, 0]
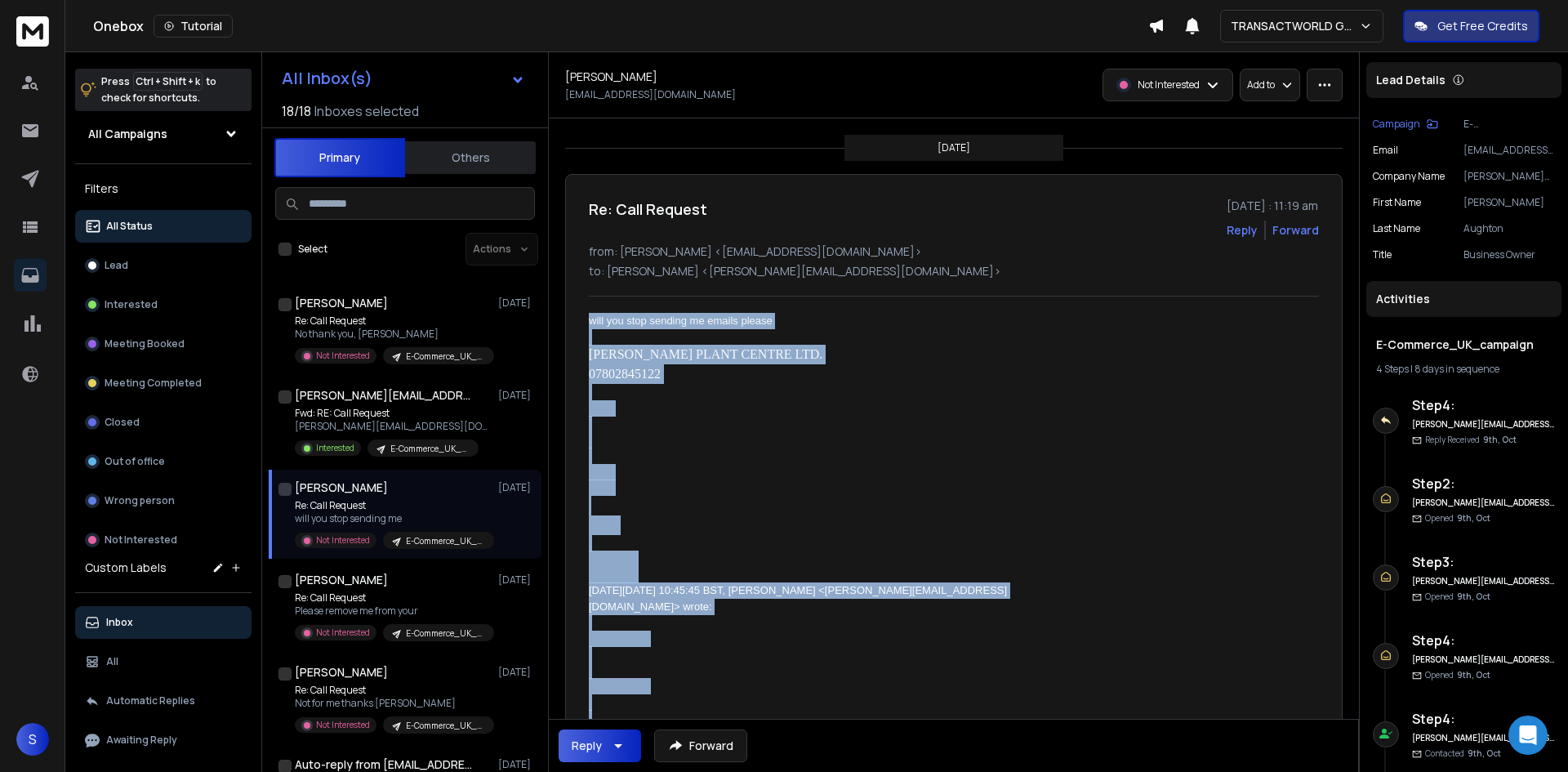
drag, startPoint x: 646, startPoint y: 535, endPoint x: 587, endPoint y: 323, distance: 220.1
click at [590, 330] on div at bounding box center [827, 337] width 477 height 16
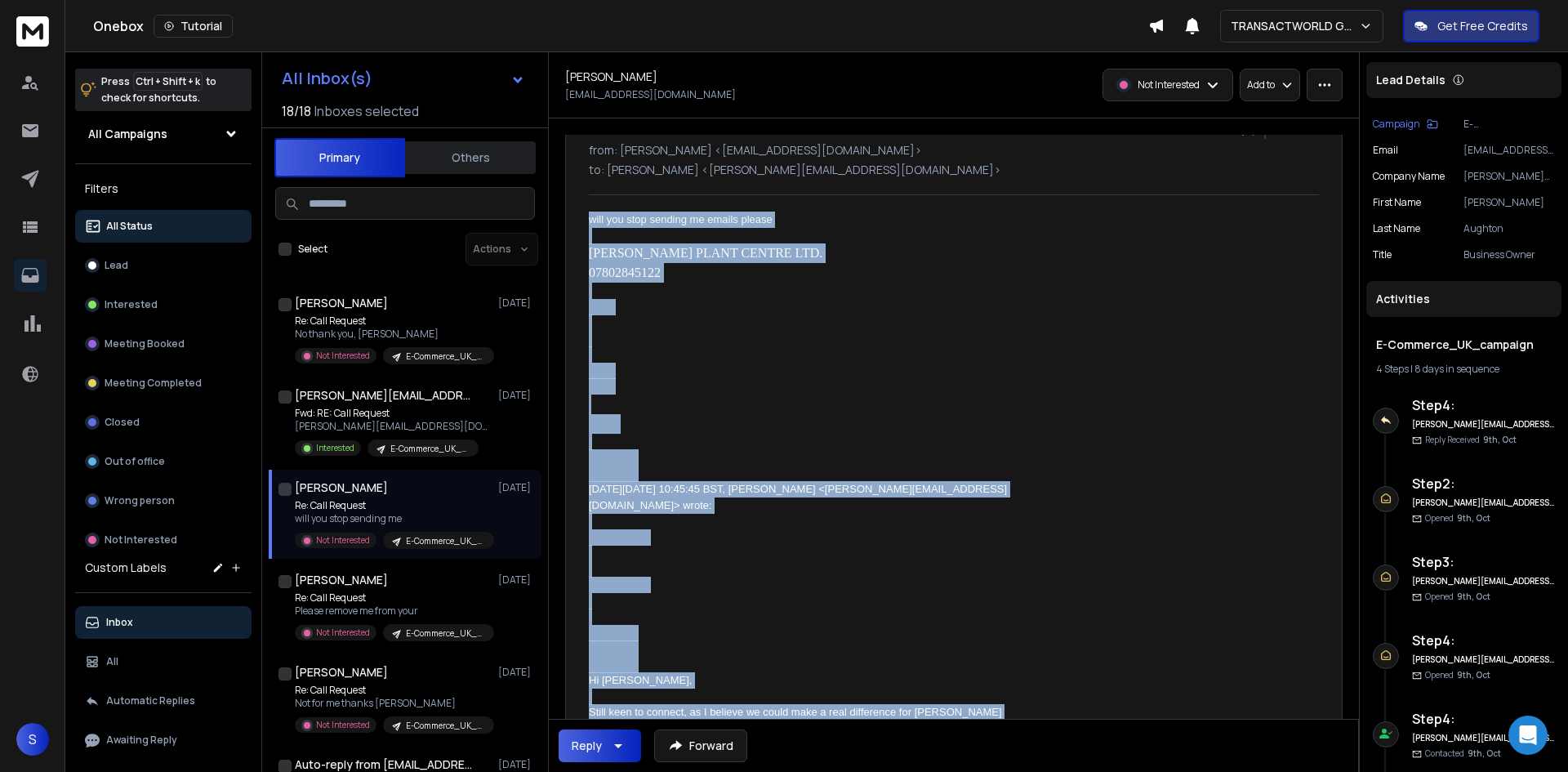
scroll to position [327, 0]
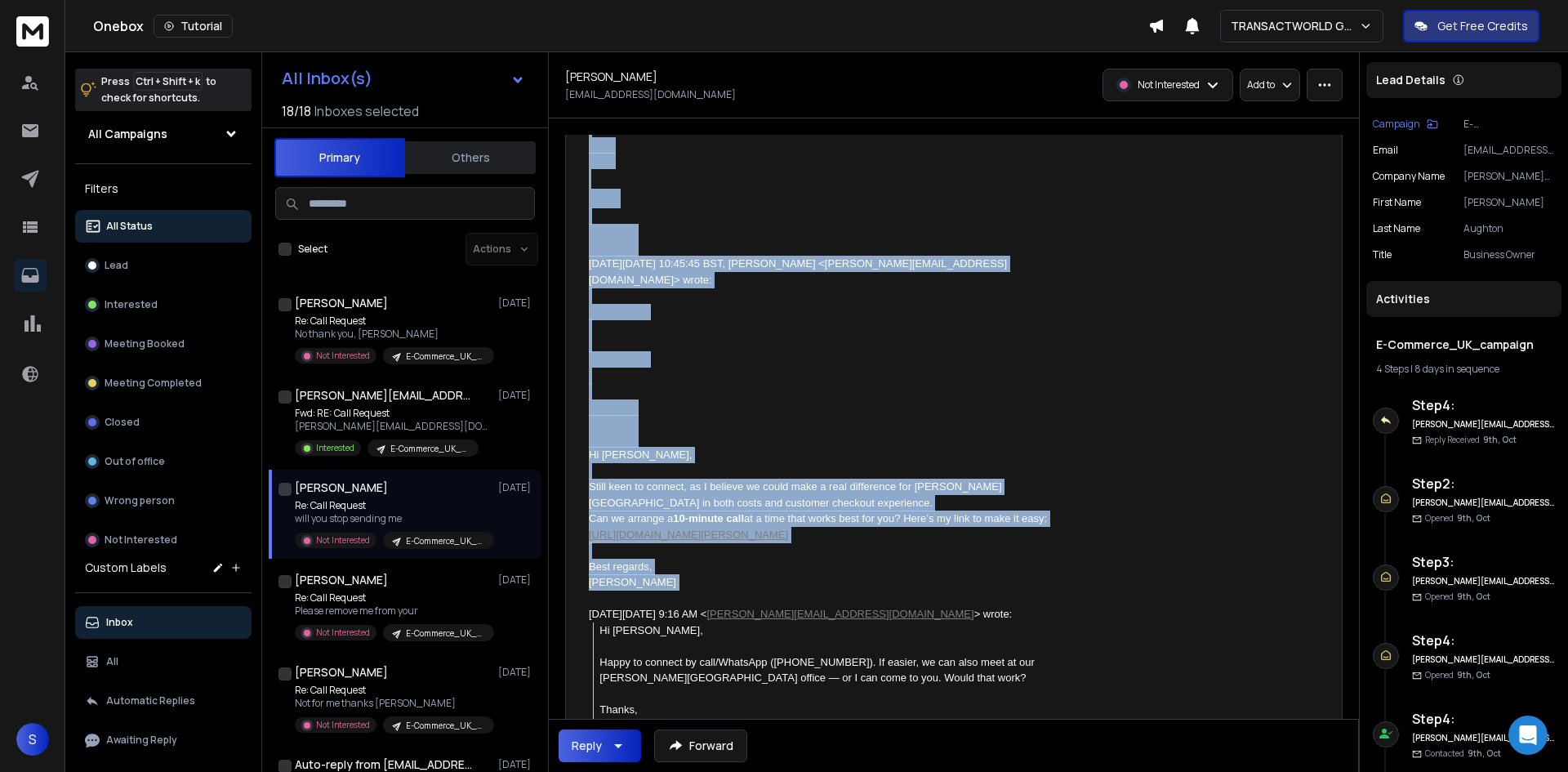
drag, startPoint x: 590, startPoint y: 323, endPoint x: 745, endPoint y: 624, distance: 338.6
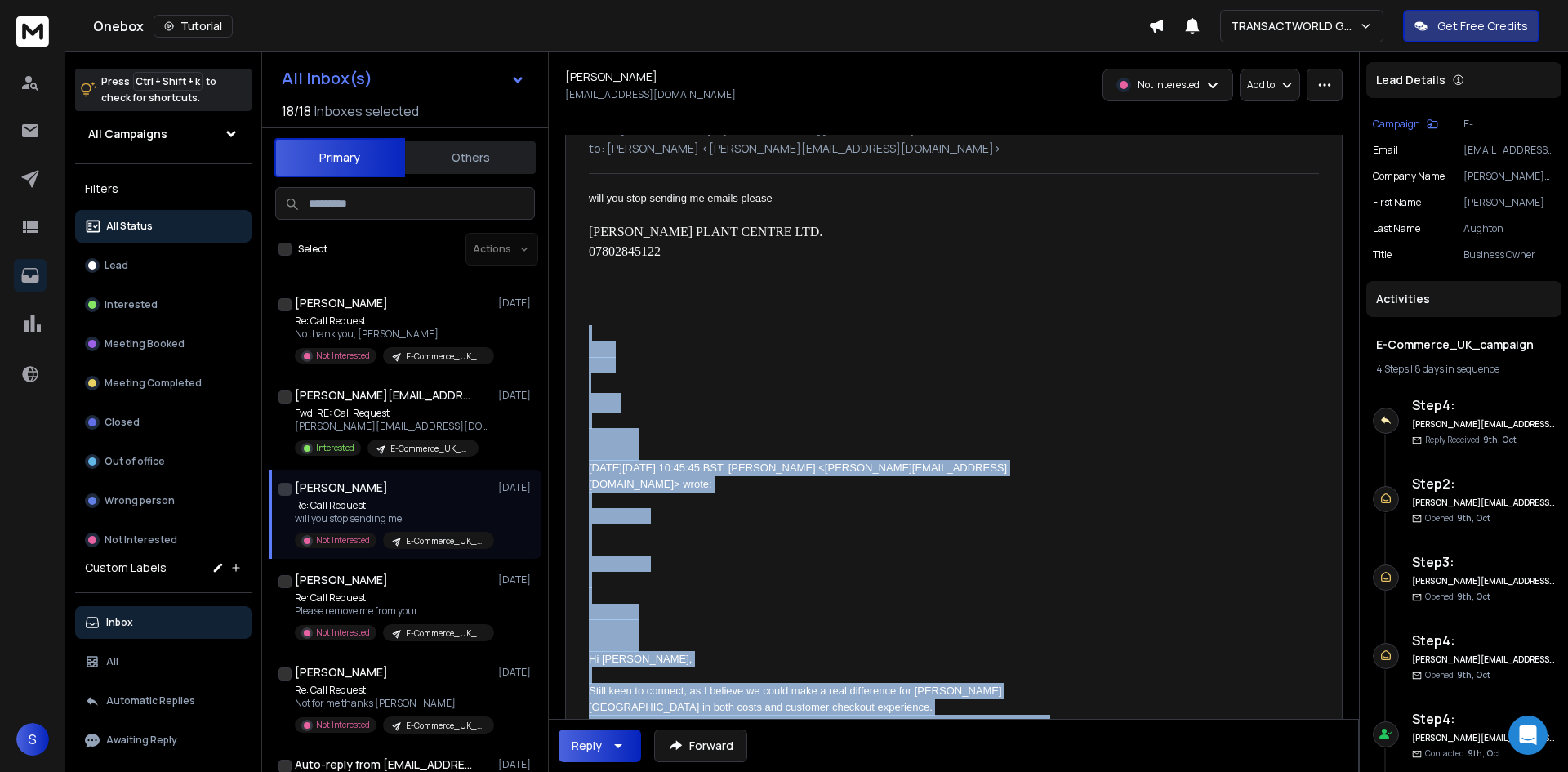
scroll to position [82, 0]
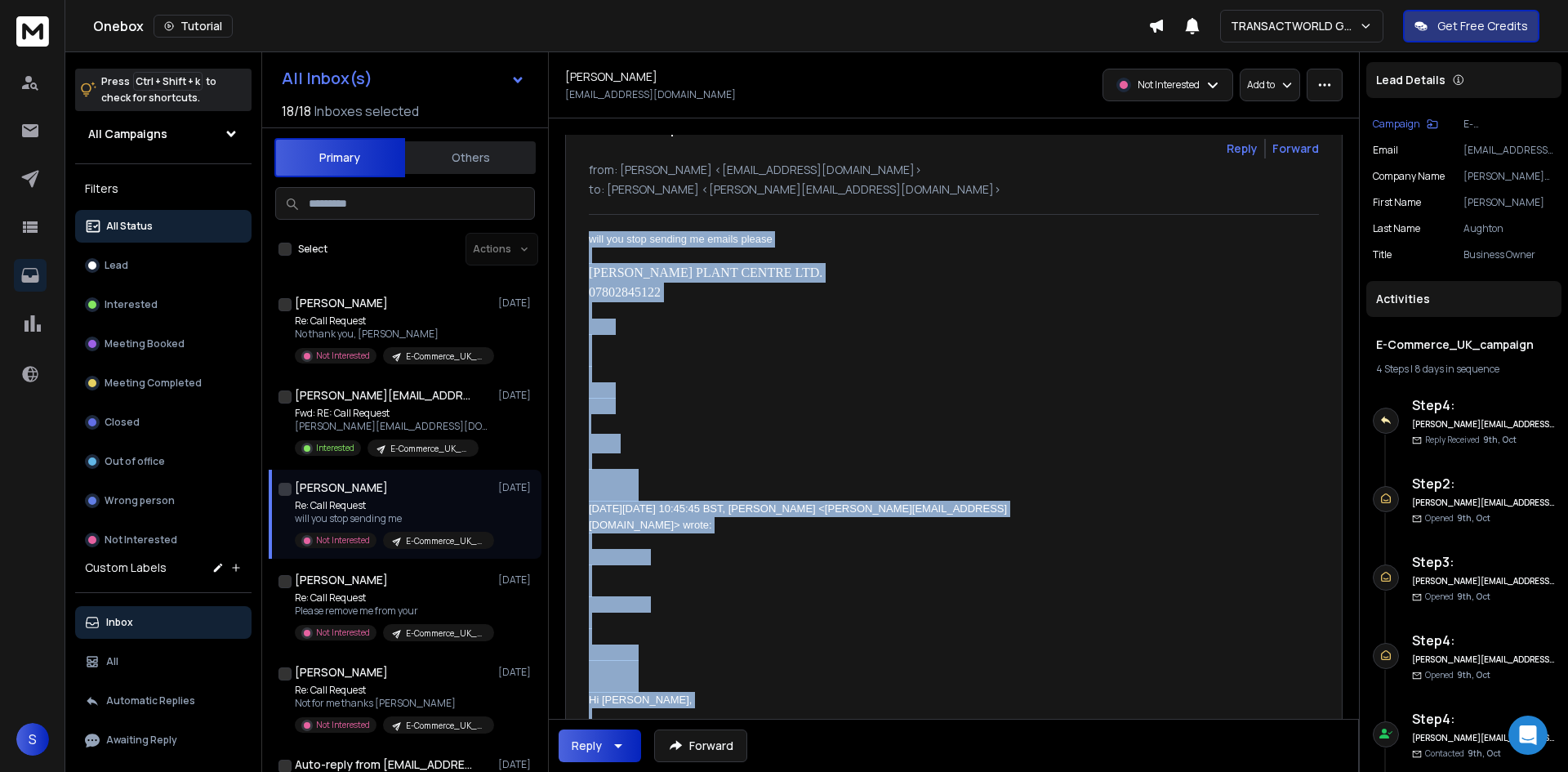
drag, startPoint x: 643, startPoint y: 607, endPoint x: 588, endPoint y: 232, distance: 379.0
click at [681, 379] on div "will you stop sending me emails please [PERSON_NAME] PLANT CENTRE LTD. 07802845…" at bounding box center [827, 322] width 477 height 183
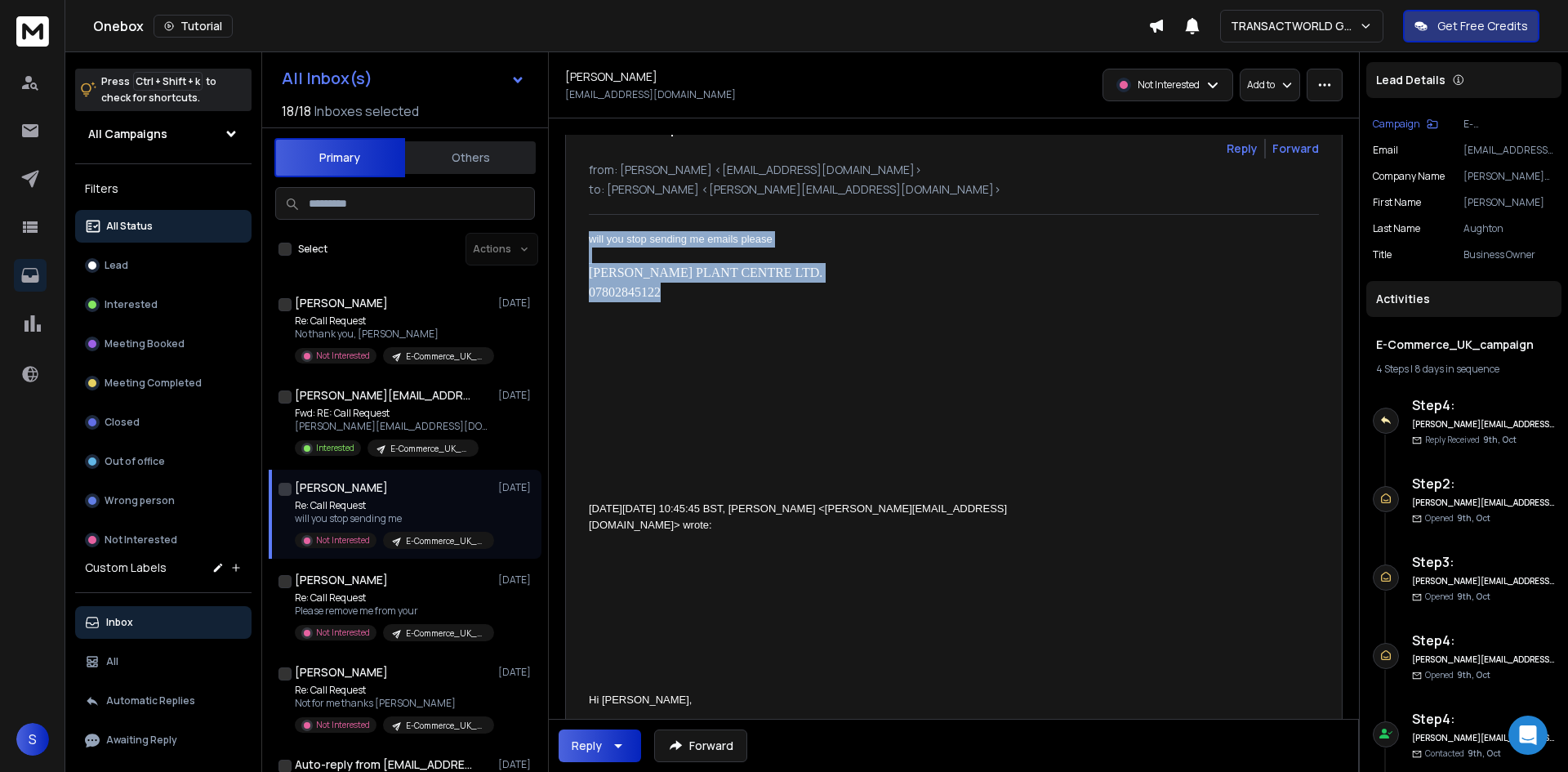
drag, startPoint x: 676, startPoint y: 293, endPoint x: 591, endPoint y: 226, distance: 108.2
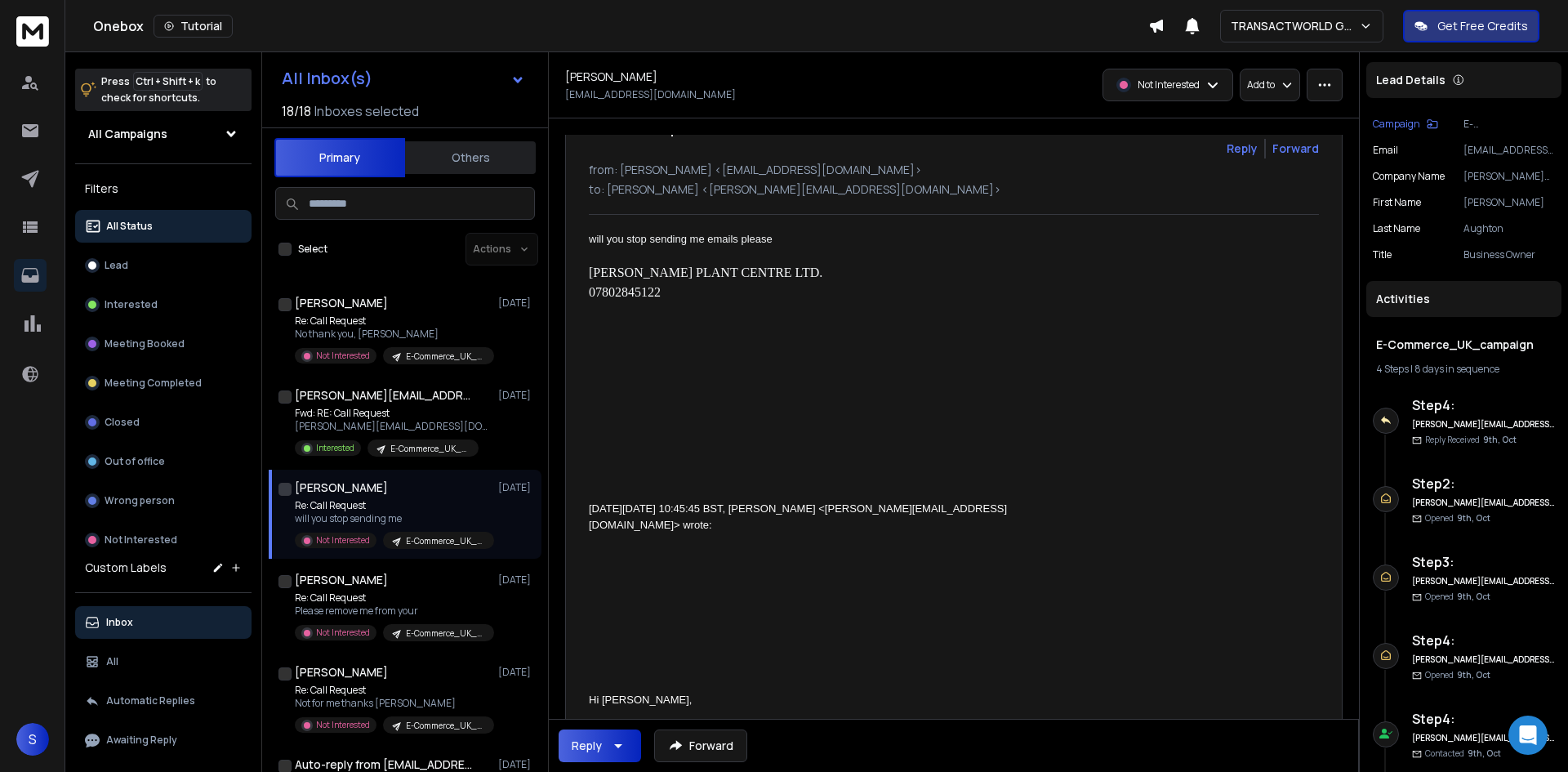
click at [609, 314] on div "will you stop sending me emails please [PERSON_NAME] PLANT CENTRE LTD. 07802845…" at bounding box center [827, 322] width 477 height 183
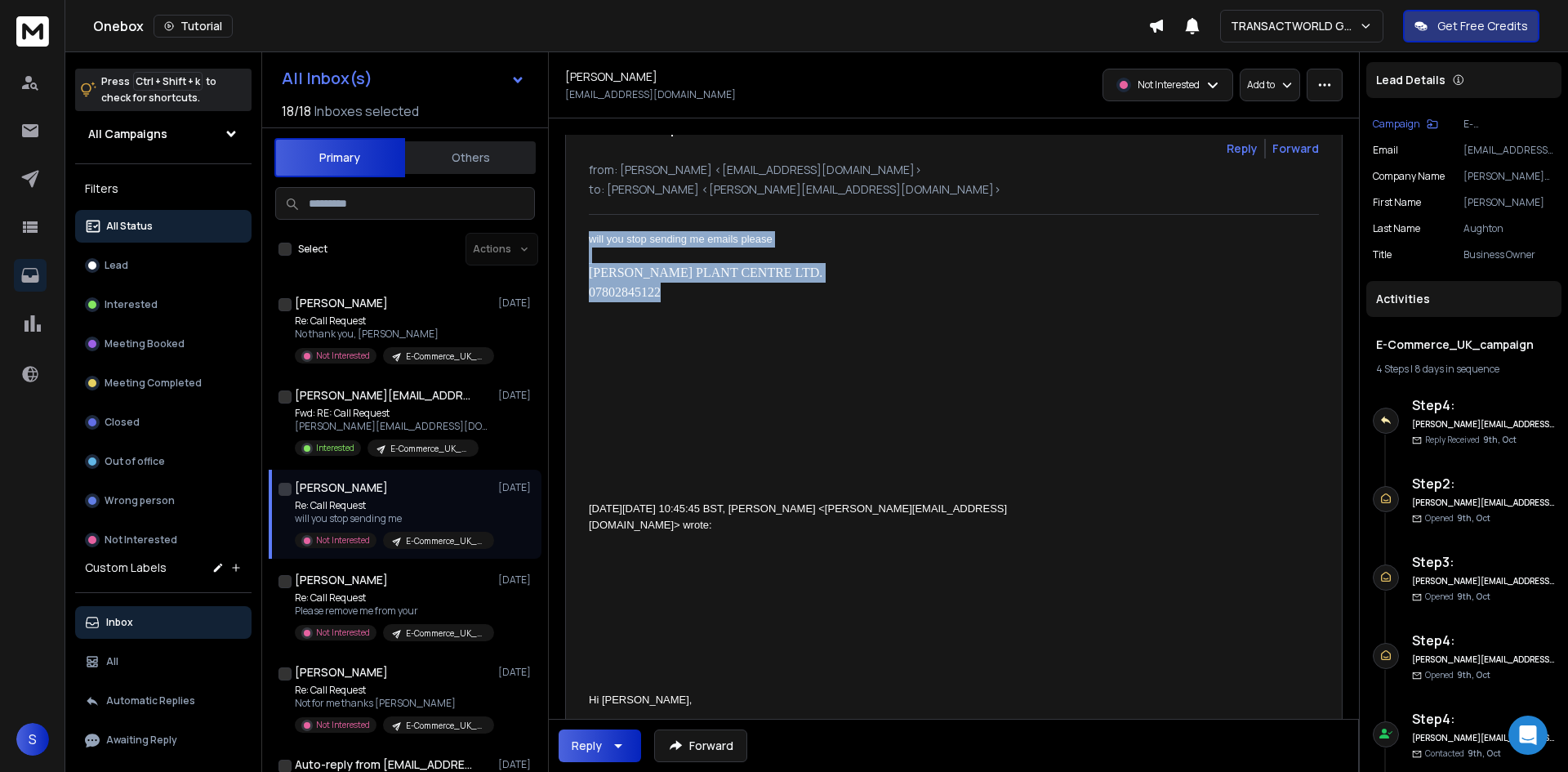
drag, startPoint x: 693, startPoint y: 286, endPoint x: 581, endPoint y: 237, distance: 122.2
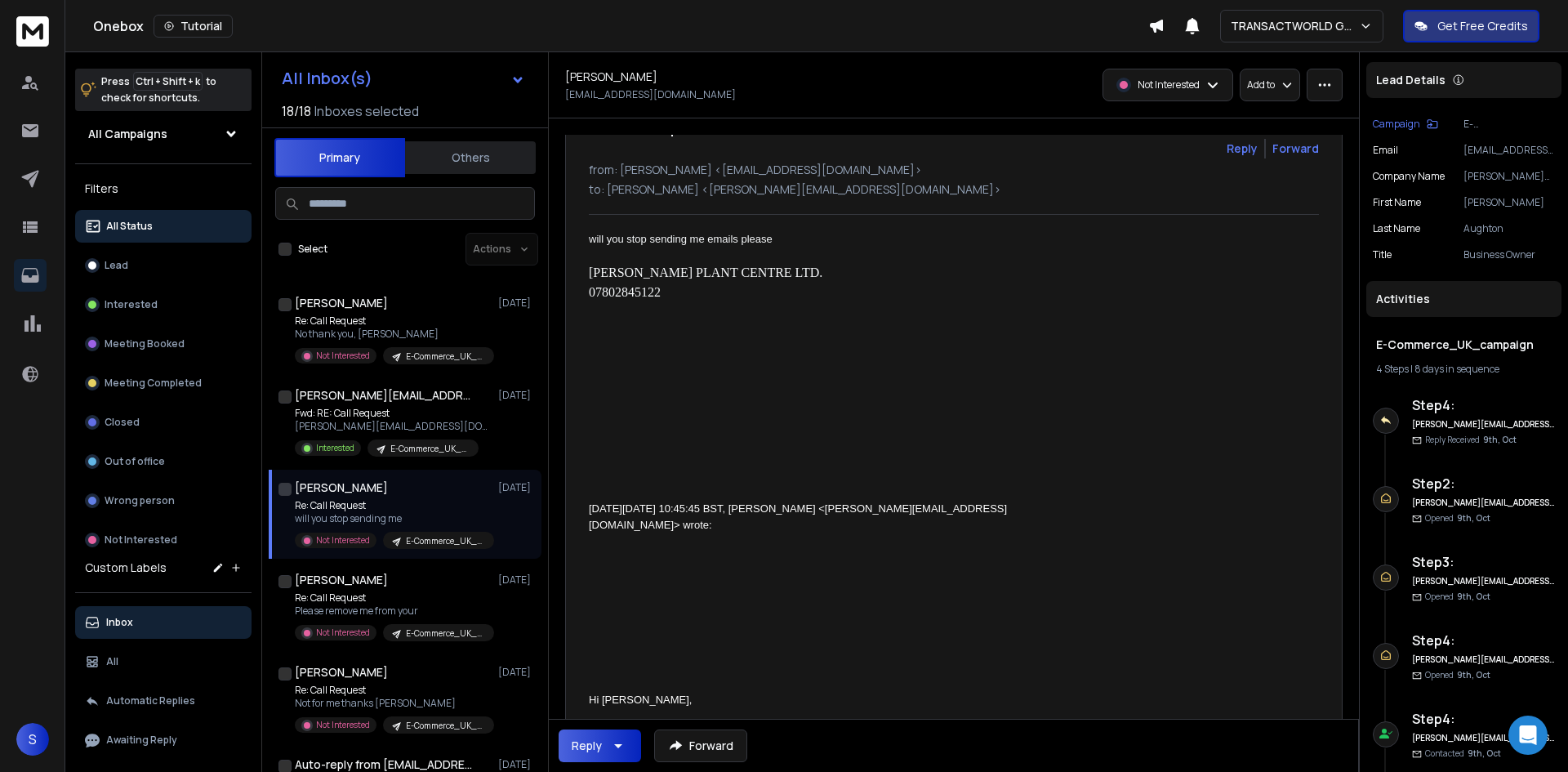
click at [709, 350] on div "will you stop sending me emails please [PERSON_NAME] PLANT CENTRE LTD. 07802845…" at bounding box center [827, 322] width 477 height 183
